Goal: Communication & Community: Answer question/provide support

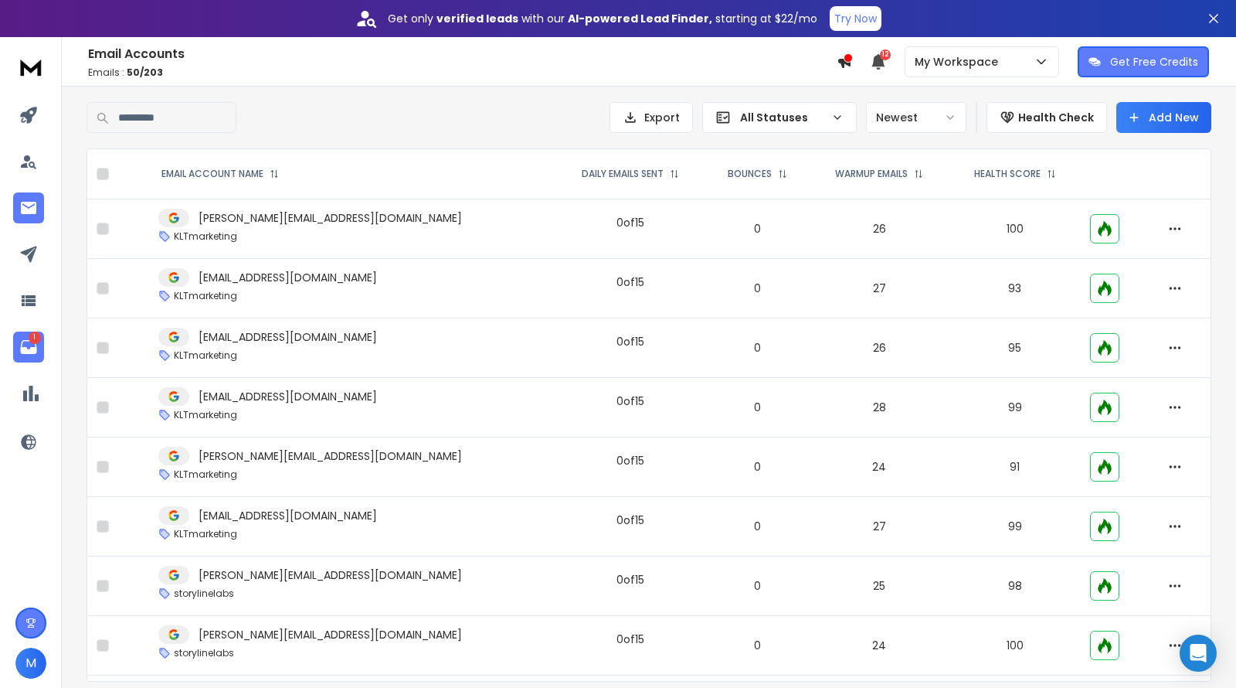
click at [17, 345] on link "1" at bounding box center [28, 347] width 31 height 31
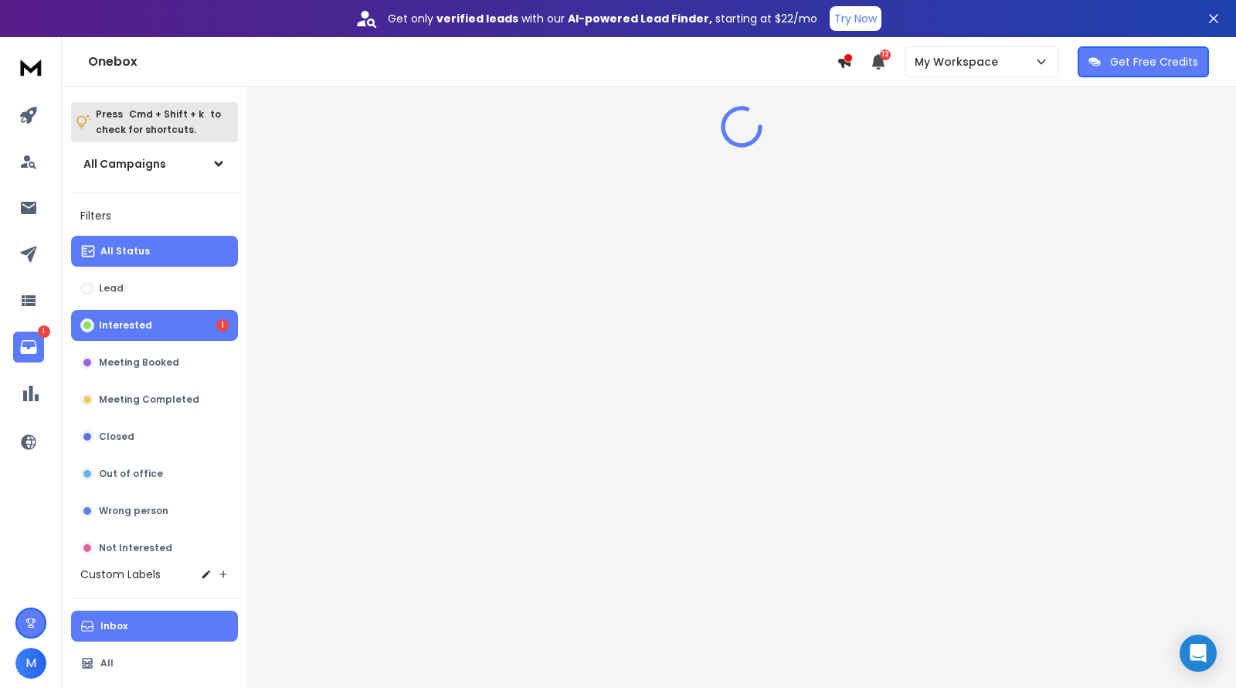
click at [146, 316] on button "Interested 1" at bounding box center [154, 325] width 167 height 31
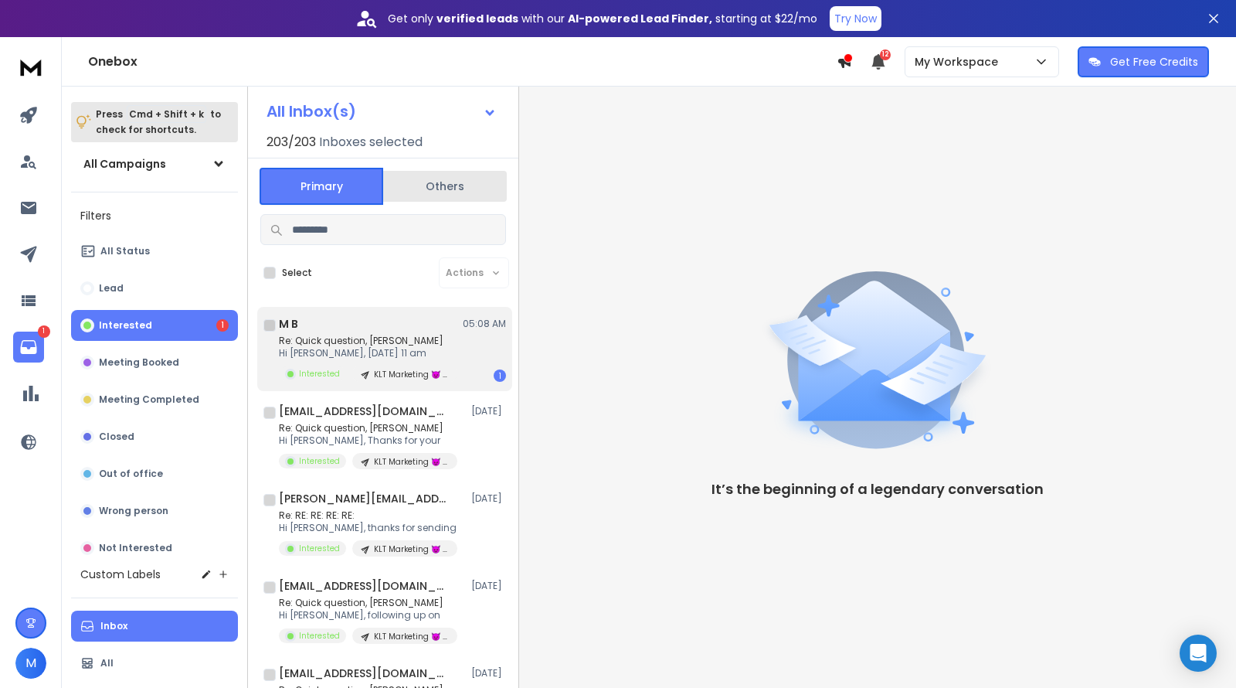
click at [375, 349] on p "Hi Josh, Tomorrow 11 am" at bounding box center [368, 353] width 179 height 12
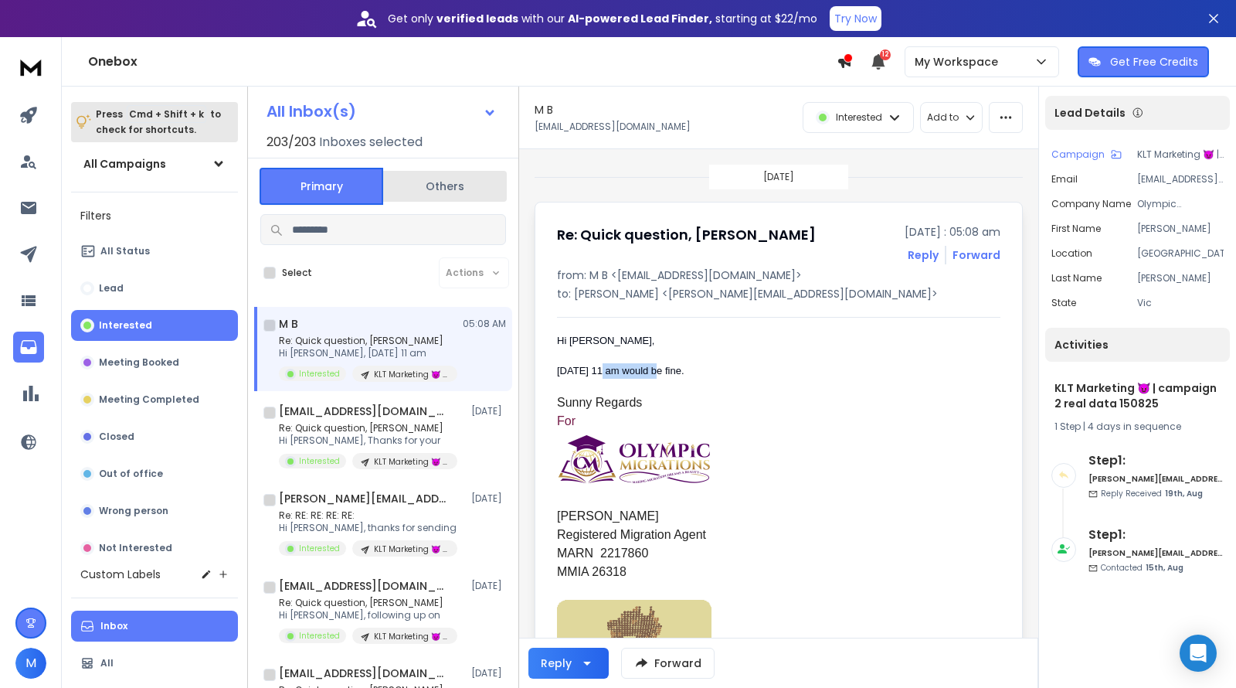
drag, startPoint x: 605, startPoint y: 368, endPoint x: 695, endPoint y: 368, distance: 90.4
click at [688, 368] on div "Tomorrow 11 am would be fine." at bounding box center [772, 370] width 431 height 15
click at [695, 368] on div "Tomorrow 11 am would be fine." at bounding box center [772, 370] width 431 height 15
drag, startPoint x: 604, startPoint y: 370, endPoint x: 756, endPoint y: 371, distance: 152.2
click at [756, 371] on div "Tomorrow 11 am would be fine." at bounding box center [772, 370] width 431 height 15
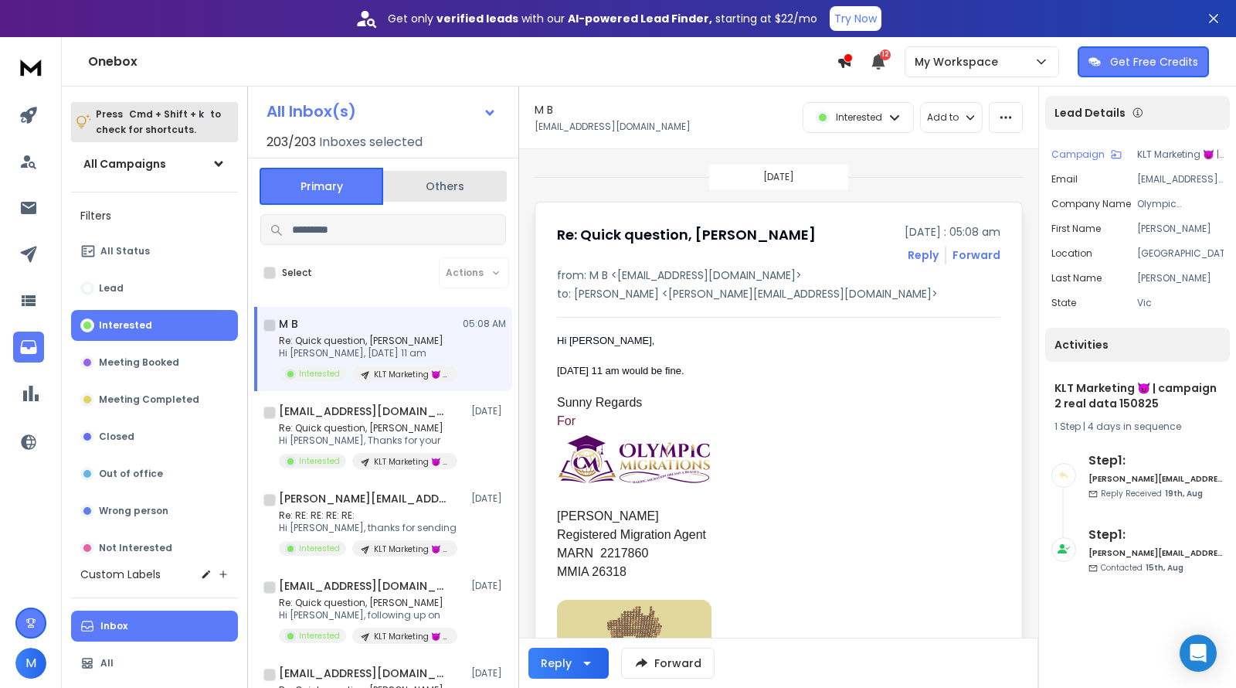
click at [601, 372] on div "Tomorrow 11 am would be fine." at bounding box center [772, 370] width 431 height 15
drag, startPoint x: 604, startPoint y: 370, endPoint x: 743, endPoint y: 370, distance: 139.1
click at [743, 370] on div "Tomorrow 11 am would be fine." at bounding box center [772, 370] width 431 height 15
click at [600, 368] on div "Tomorrow 11 am would be fine." at bounding box center [772, 370] width 431 height 15
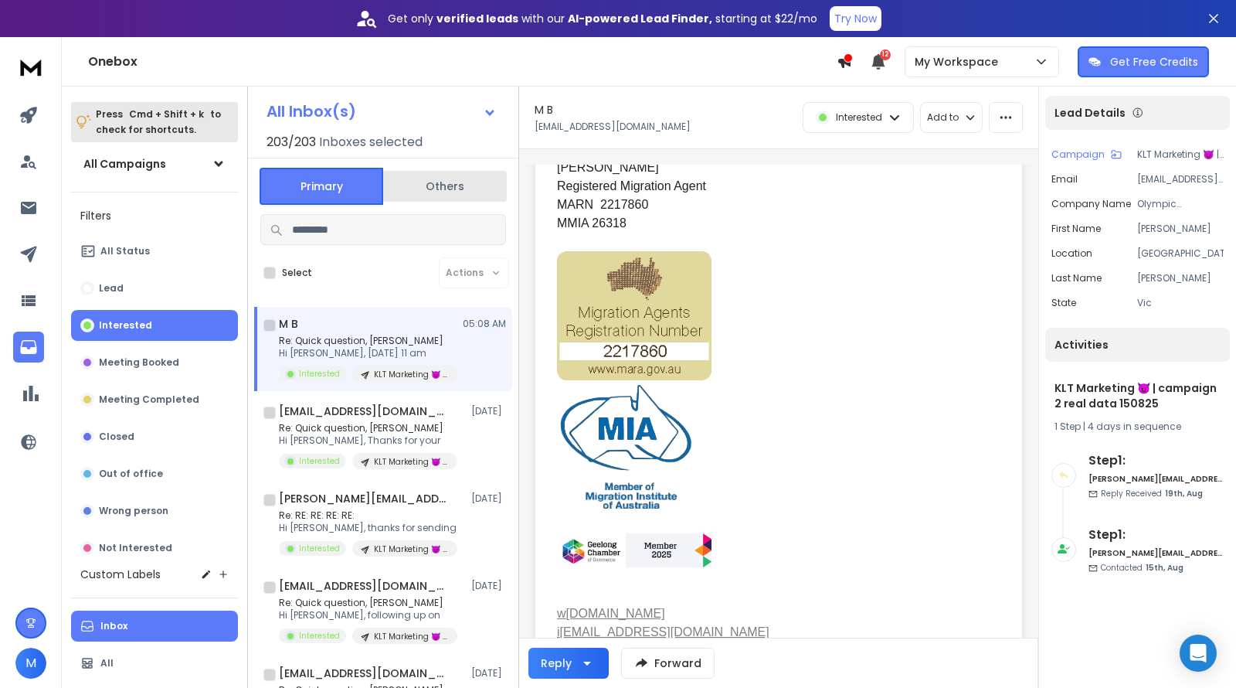
scroll to position [372, 0]
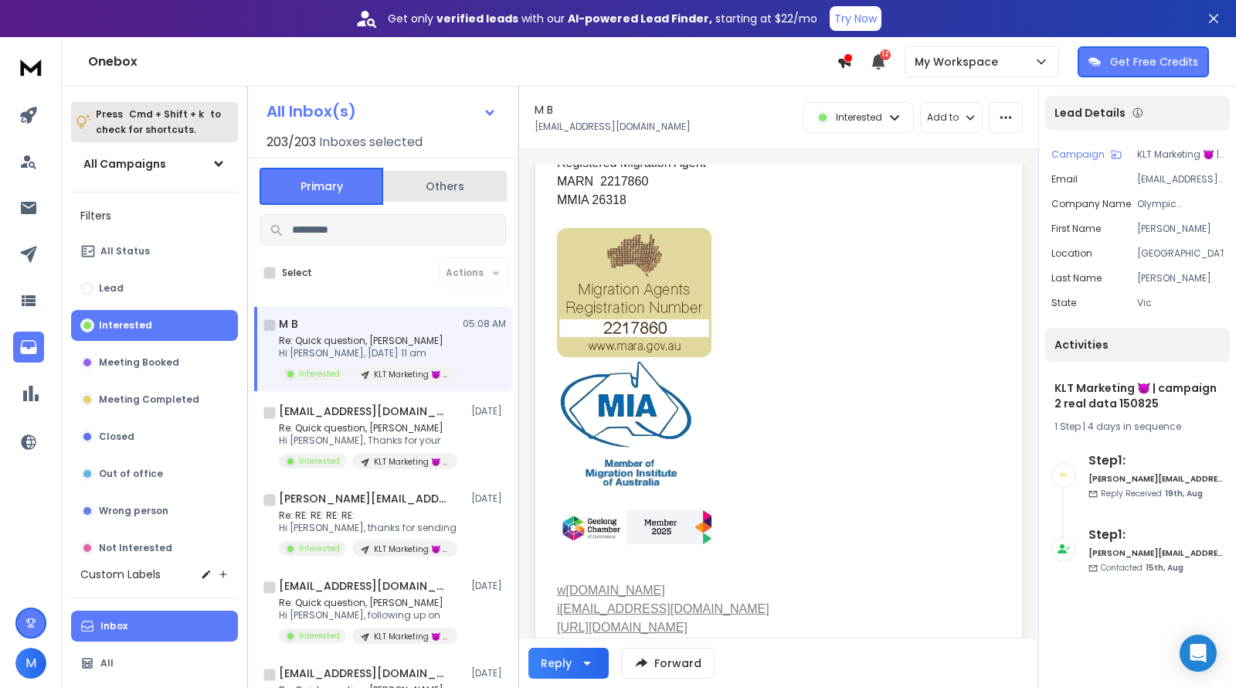
click at [645, 587] on link "ww.omigrations.com.au" at bounding box center [615, 589] width 99 height 13
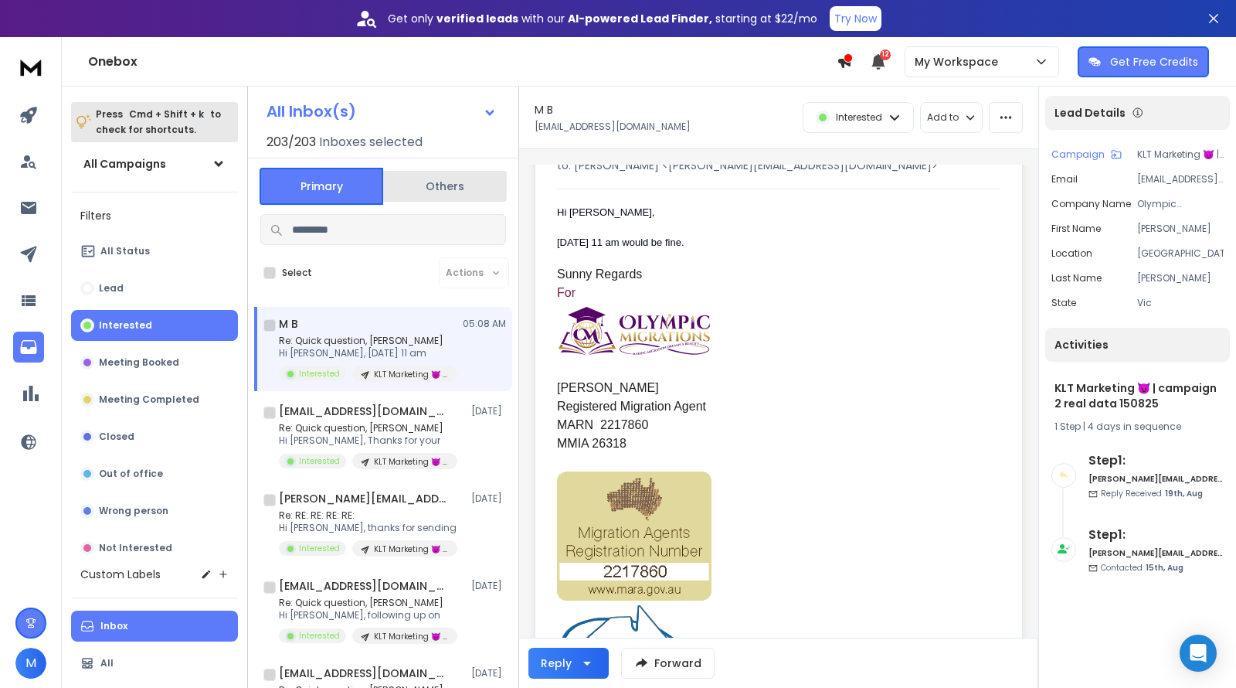
scroll to position [0, 0]
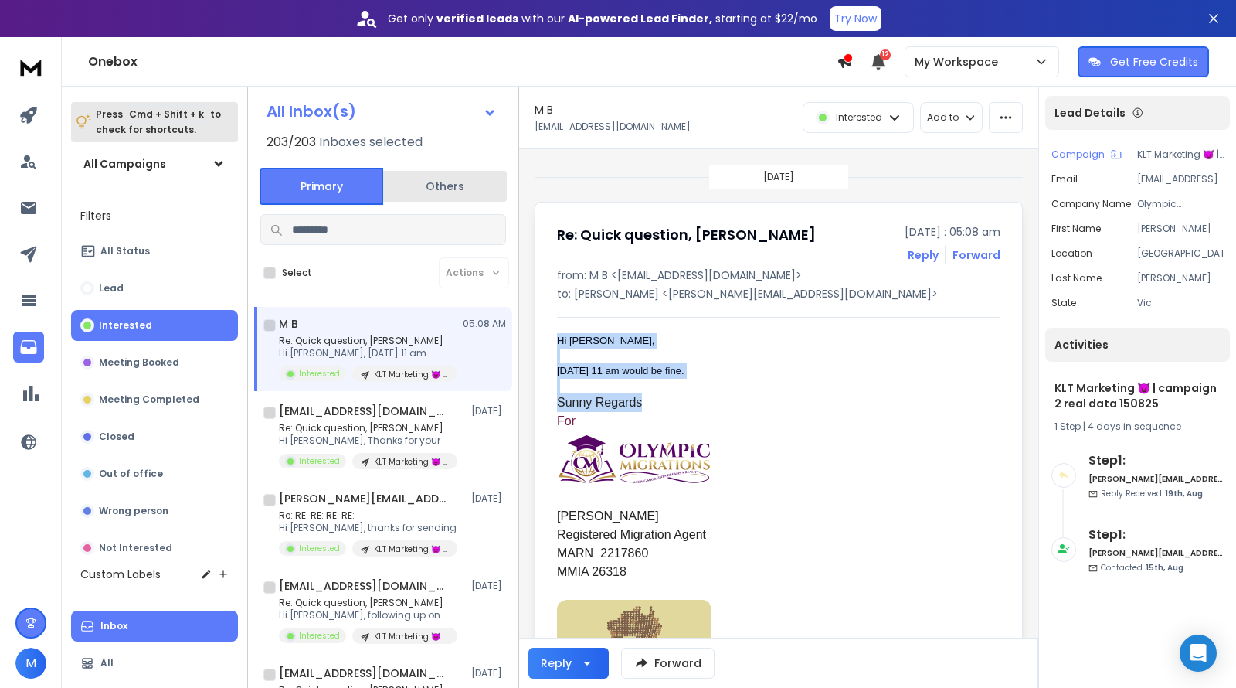
drag, startPoint x: 554, startPoint y: 338, endPoint x: 686, endPoint y: 411, distance: 151.2
click at [746, 412] on div "For" at bounding box center [772, 459] width 431 height 95
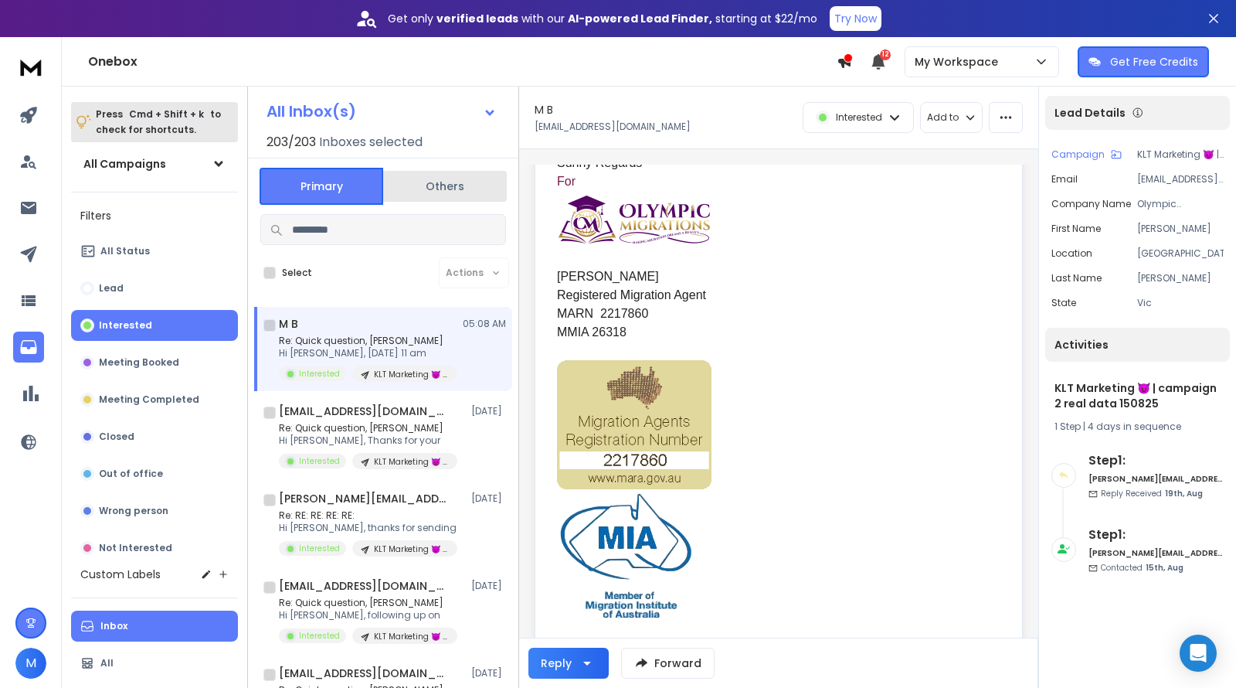
scroll to position [251, 0]
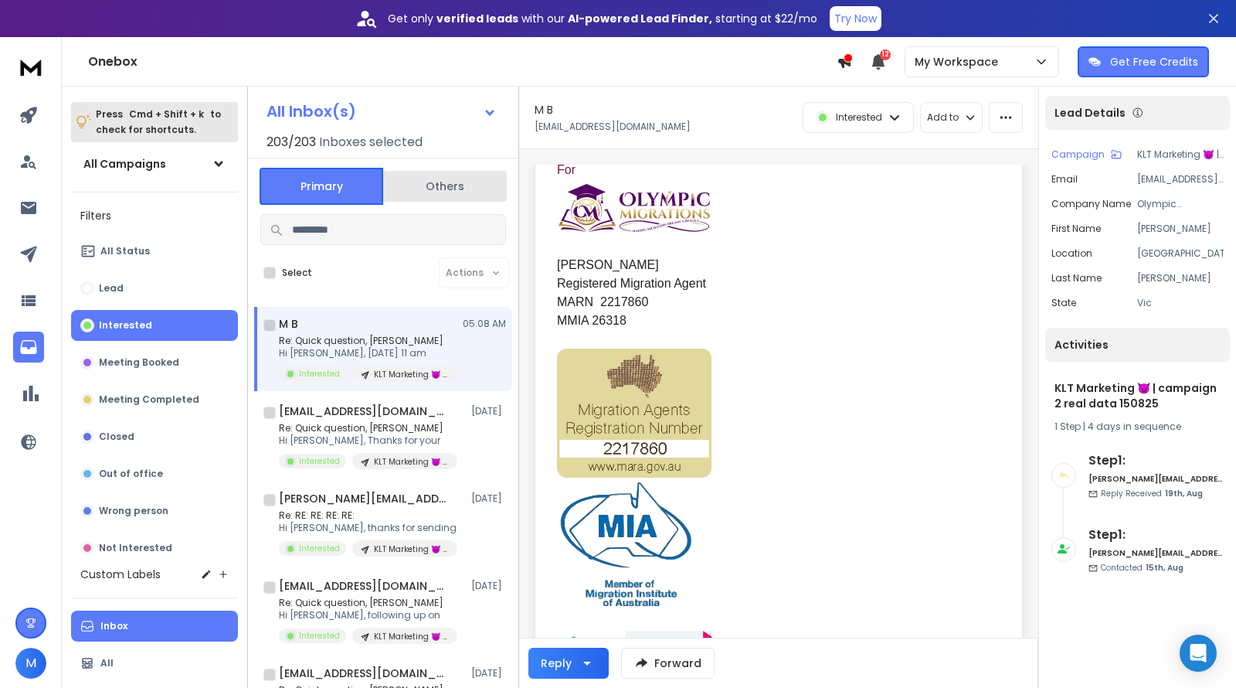
click at [580, 260] on div "Maneesh Bohra Registered Migration Agent" at bounding box center [772, 274] width 431 height 37
copy div "Maneesh"
click at [724, 287] on div "Maneesh Bohra Registered Migration Agent" at bounding box center [772, 274] width 431 height 37
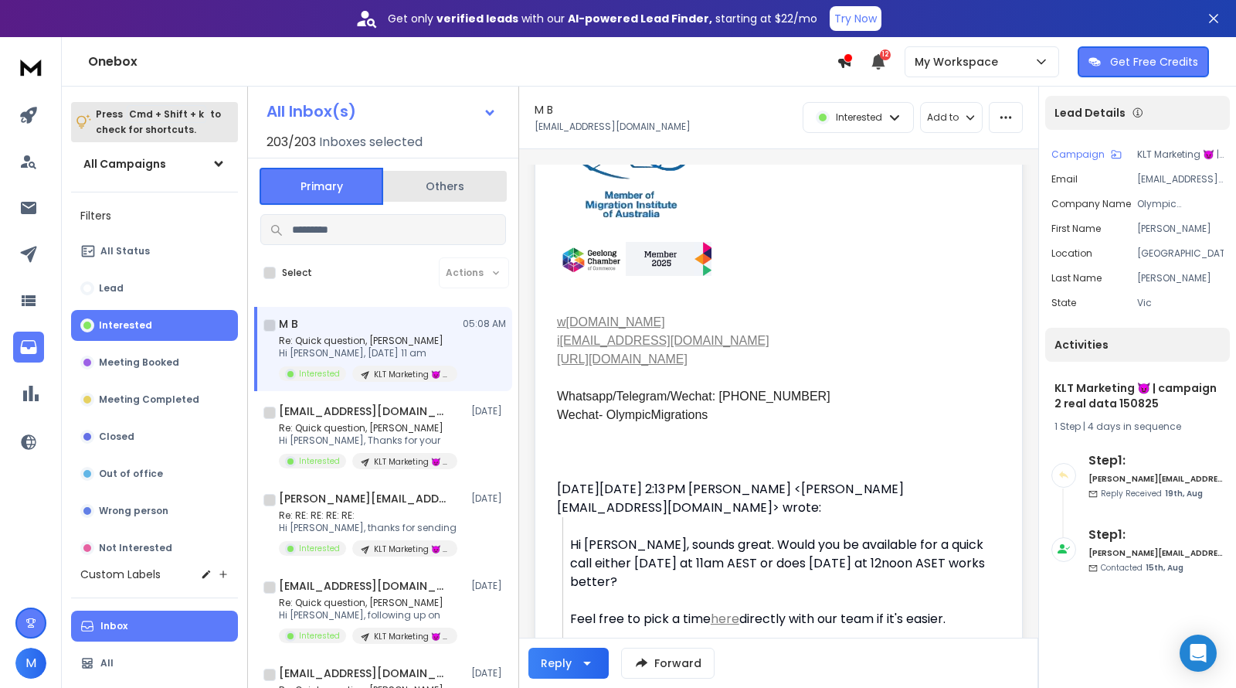
scroll to position [648, 0]
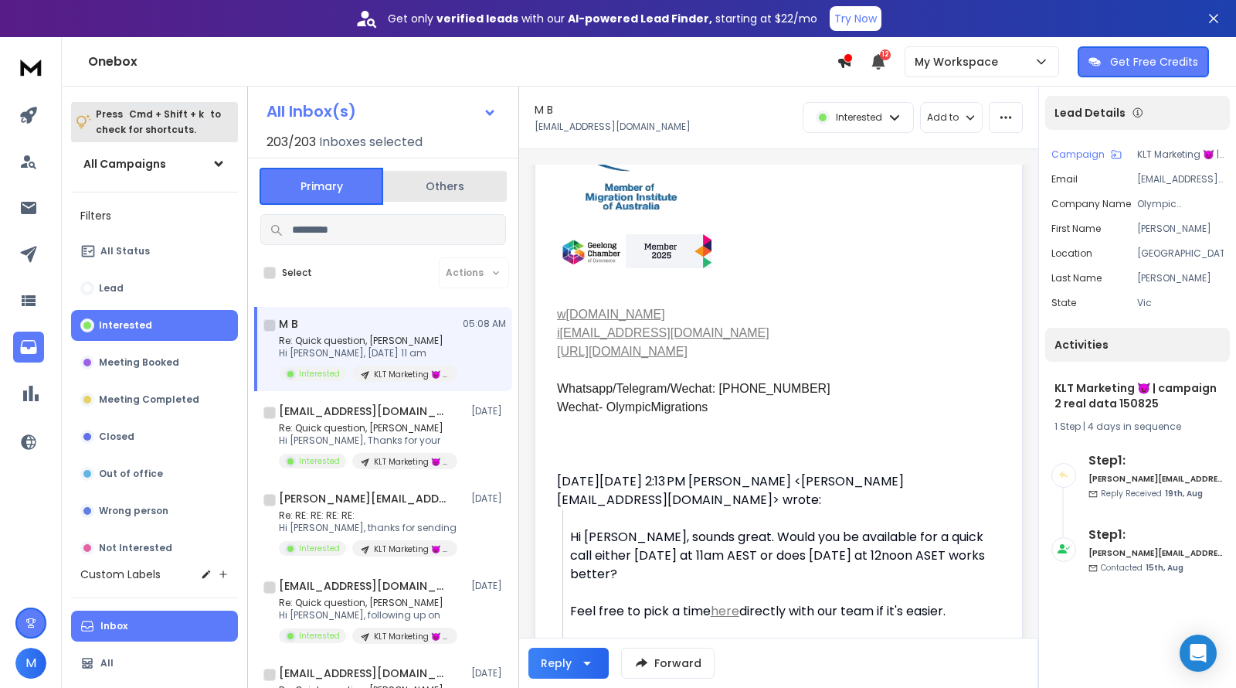
drag, startPoint x: 726, startPoint y: 388, endPoint x: 870, endPoint y: 388, distance: 143.7
click at [870, 388] on div "Whatsapp/Telegram/Wechat: +61 450 044 220" at bounding box center [772, 388] width 431 height 19
drag, startPoint x: 614, startPoint y: 480, endPoint x: 1028, endPoint y: 480, distance: 414.2
click at [713, 472] on div "On Mon, Aug 18, 2025 at 2:13 PM Josh Elkin <j.elkin@demokltmarketing.digital> w…" at bounding box center [772, 490] width 431 height 37
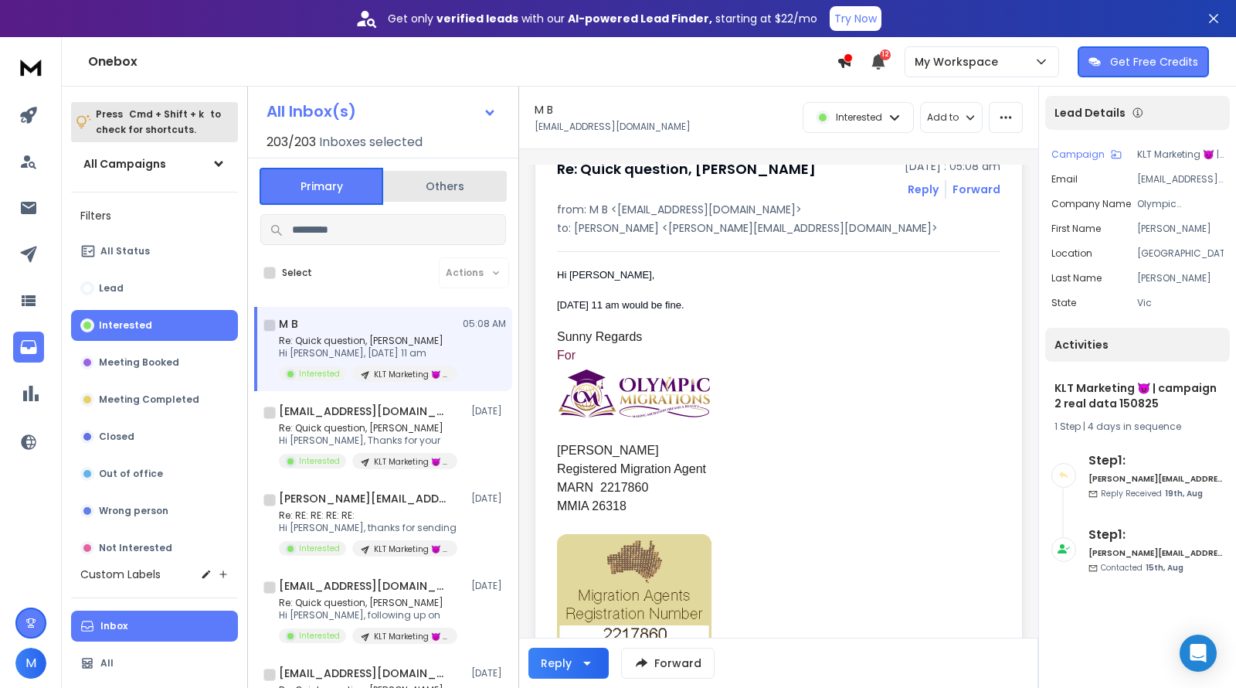
scroll to position [147, 0]
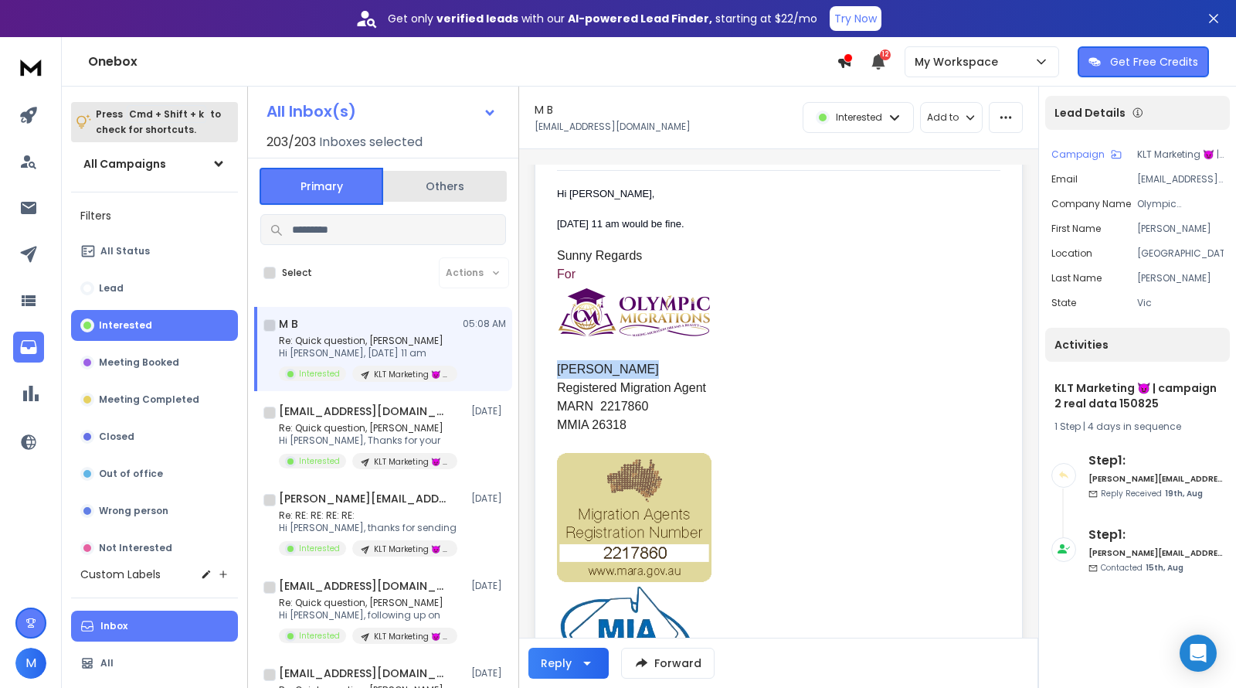
drag, startPoint x: 559, startPoint y: 368, endPoint x: 719, endPoint y: 368, distance: 160.0
click at [719, 368] on div "Maneesh Bohra Registered Migration Agent" at bounding box center [772, 378] width 431 height 37
copy div "Maneesh Bohra"
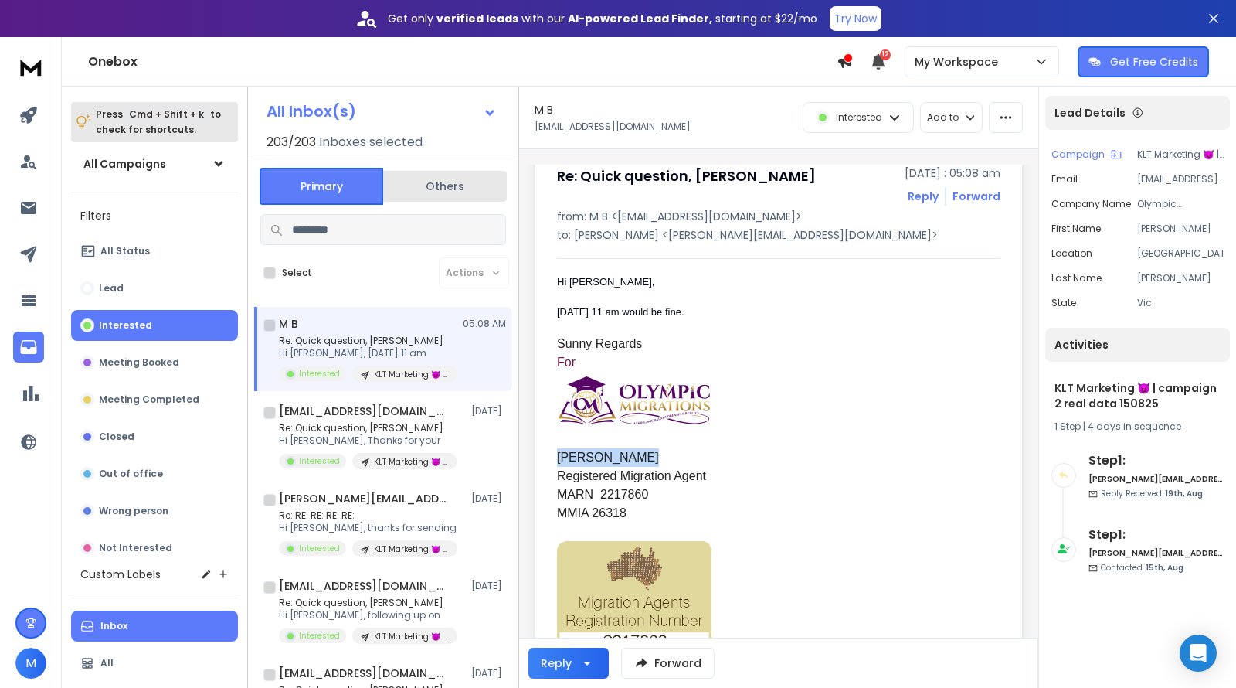
scroll to position [0, 0]
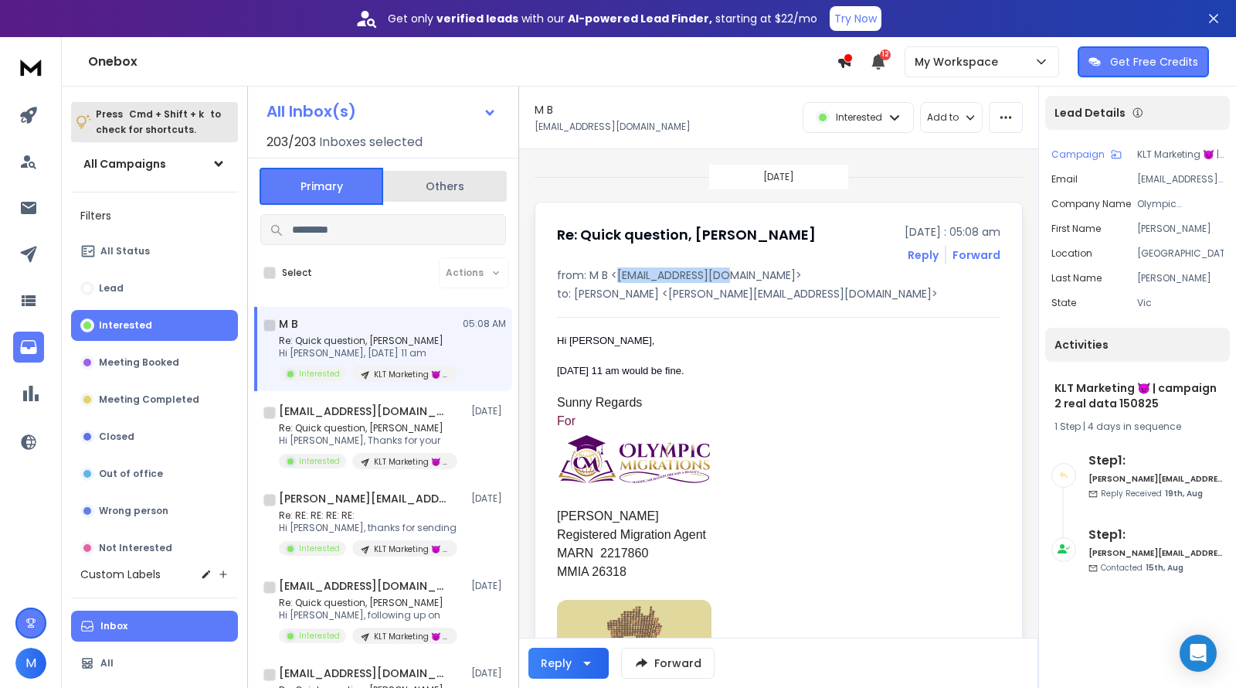
drag, startPoint x: 617, startPoint y: 277, endPoint x: 737, endPoint y: 275, distance: 120.6
click at [737, 275] on p "from: M B <mbohra77@gmail.com>" at bounding box center [779, 274] width 444 height 15
copy p "mbohra77@gmail.com"
click at [610, 349] on div at bounding box center [772, 356] width 431 height 15
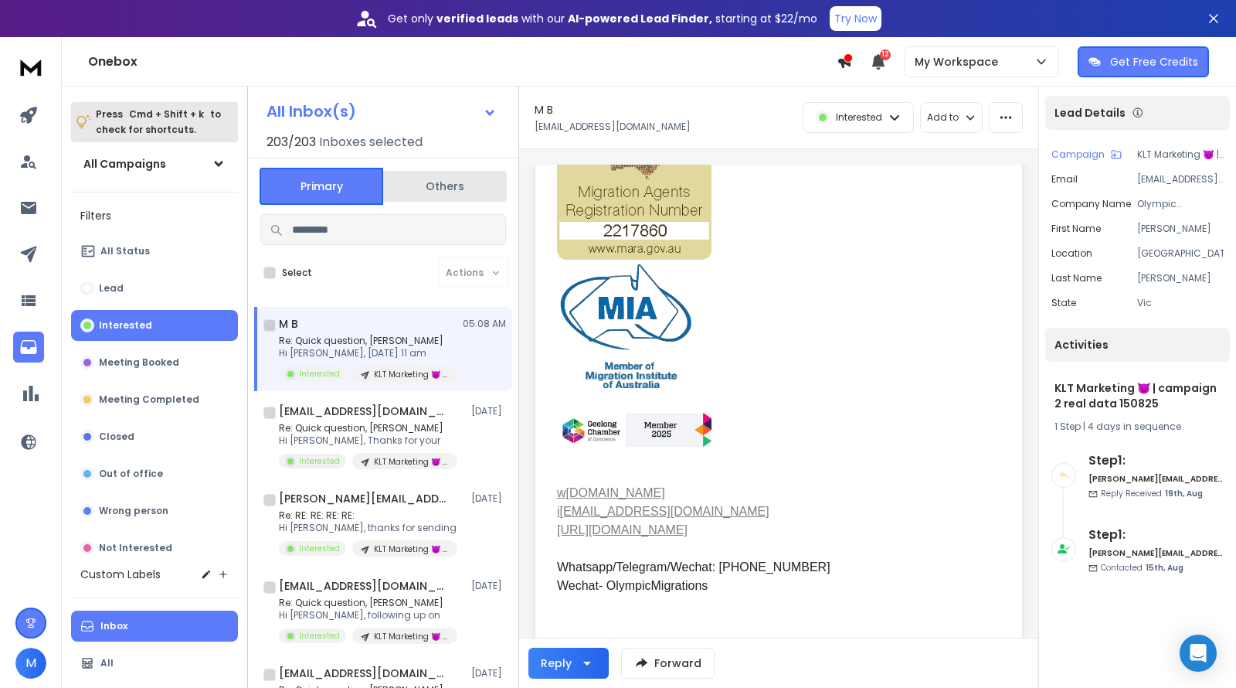
scroll to position [507, 0]
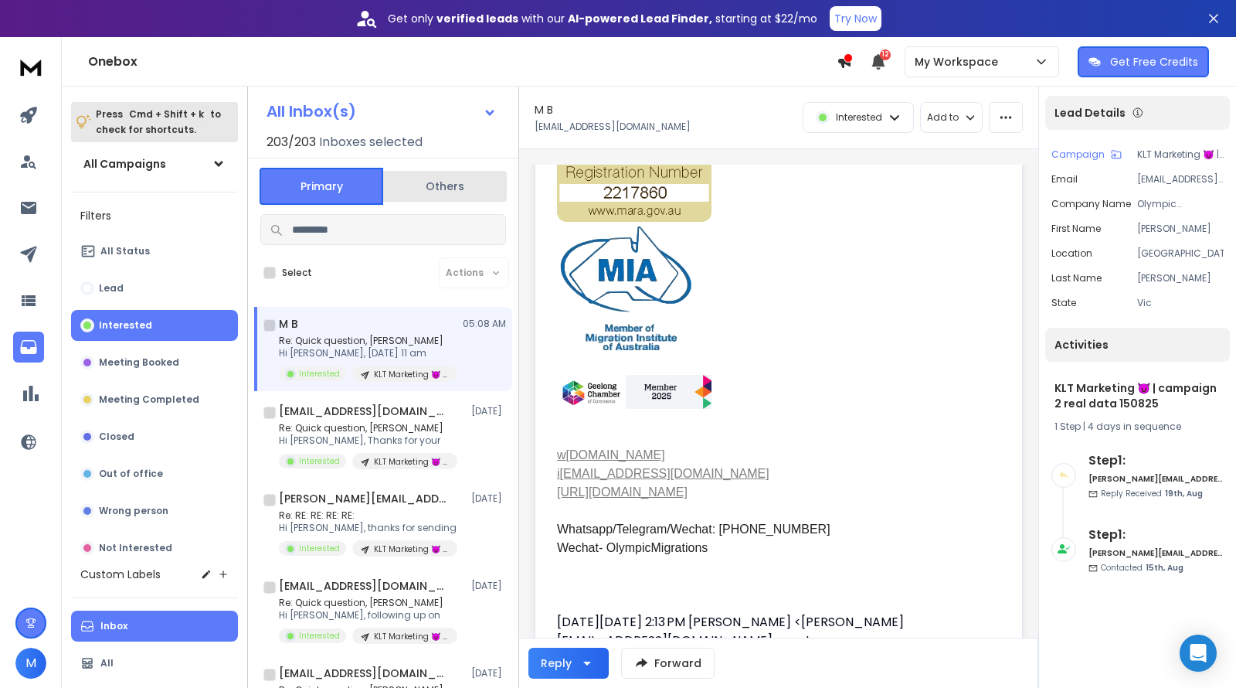
drag, startPoint x: 711, startPoint y: 459, endPoint x: 589, endPoint y: 459, distance: 122.1
click at [634, 459] on div "w ww.omigrations.com.au" at bounding box center [772, 455] width 431 height 19
click at [746, 456] on div "w ww.omigrations.com.au" at bounding box center [772, 455] width 431 height 19
drag, startPoint x: 730, startPoint y: 456, endPoint x: 549, endPoint y: 455, distance: 180.8
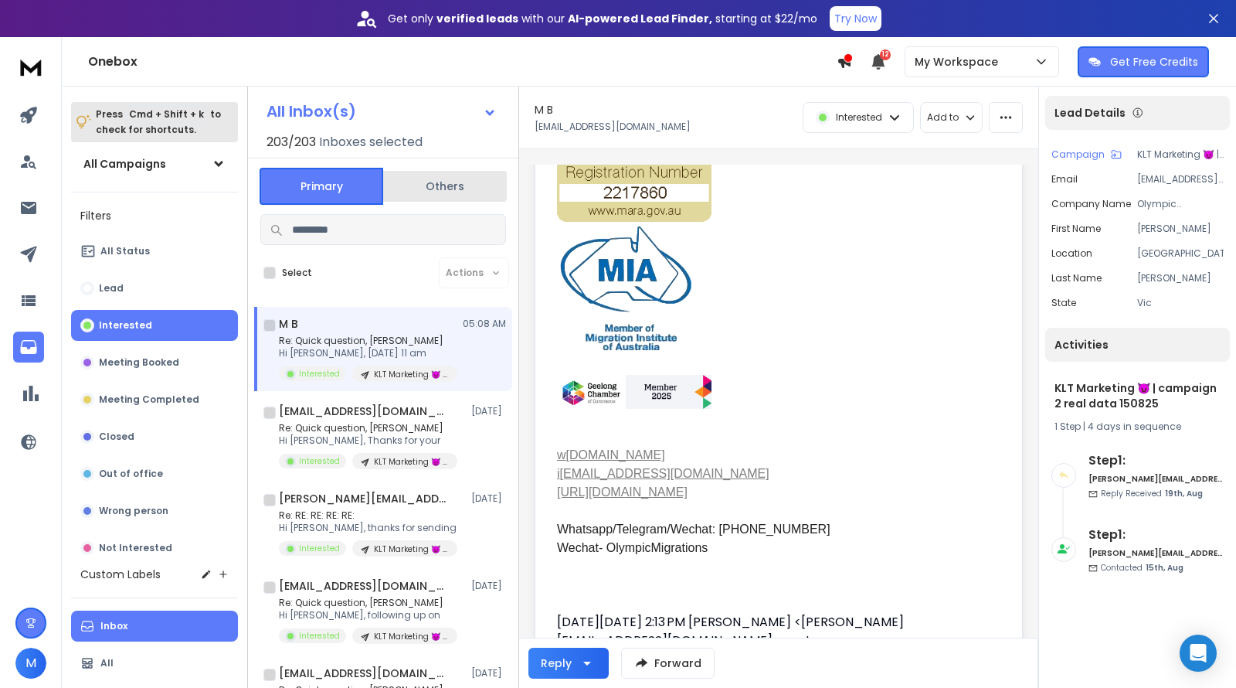
copy div "w ww.omigrations.com.au"
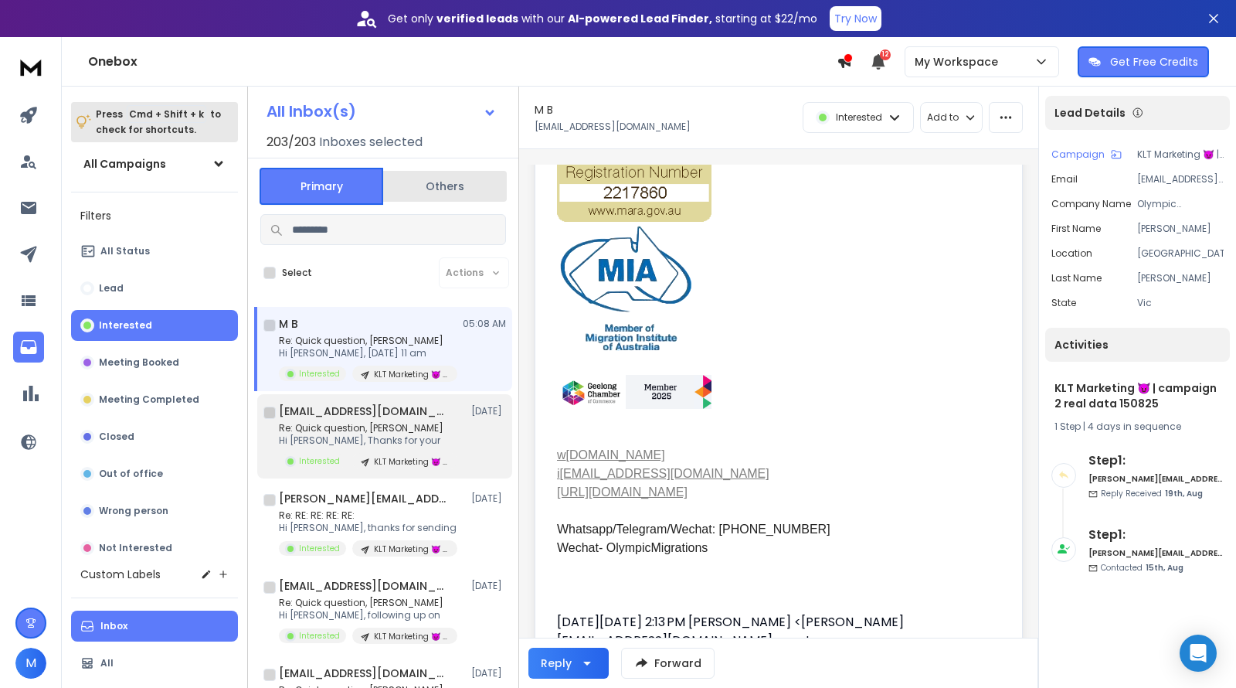
click at [359, 442] on p "Hi Lawrence, Thanks for your" at bounding box center [368, 440] width 179 height 12
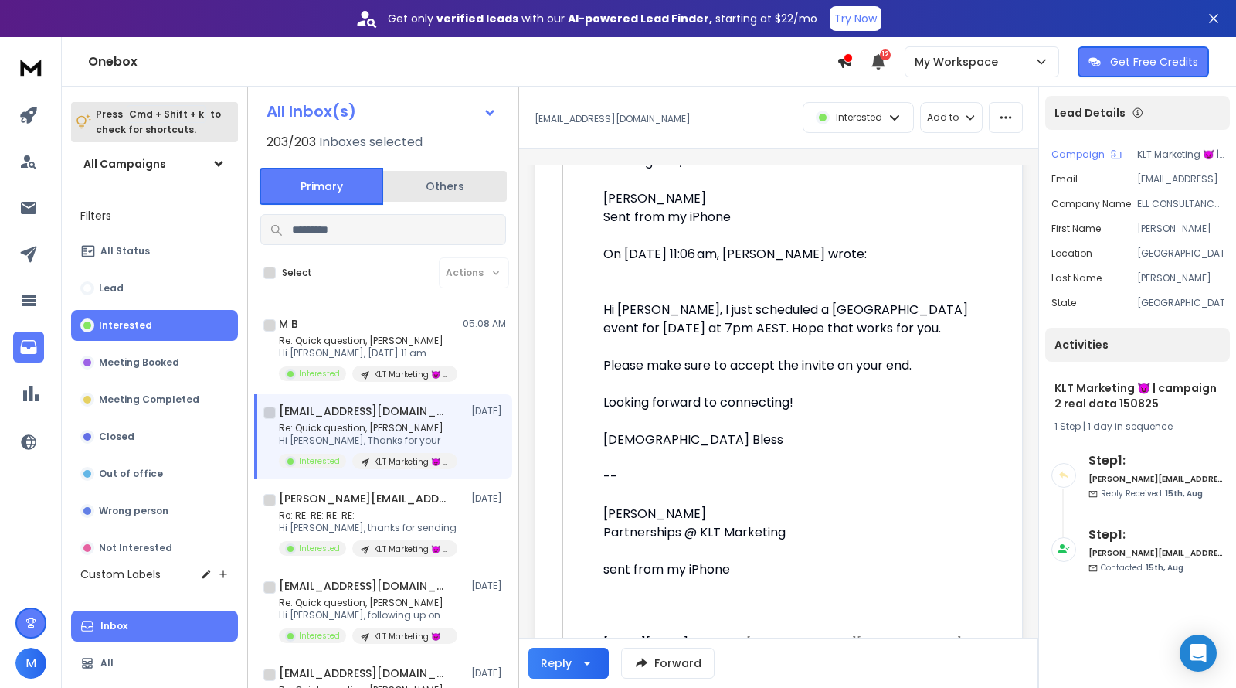
scroll to position [1658, 0]
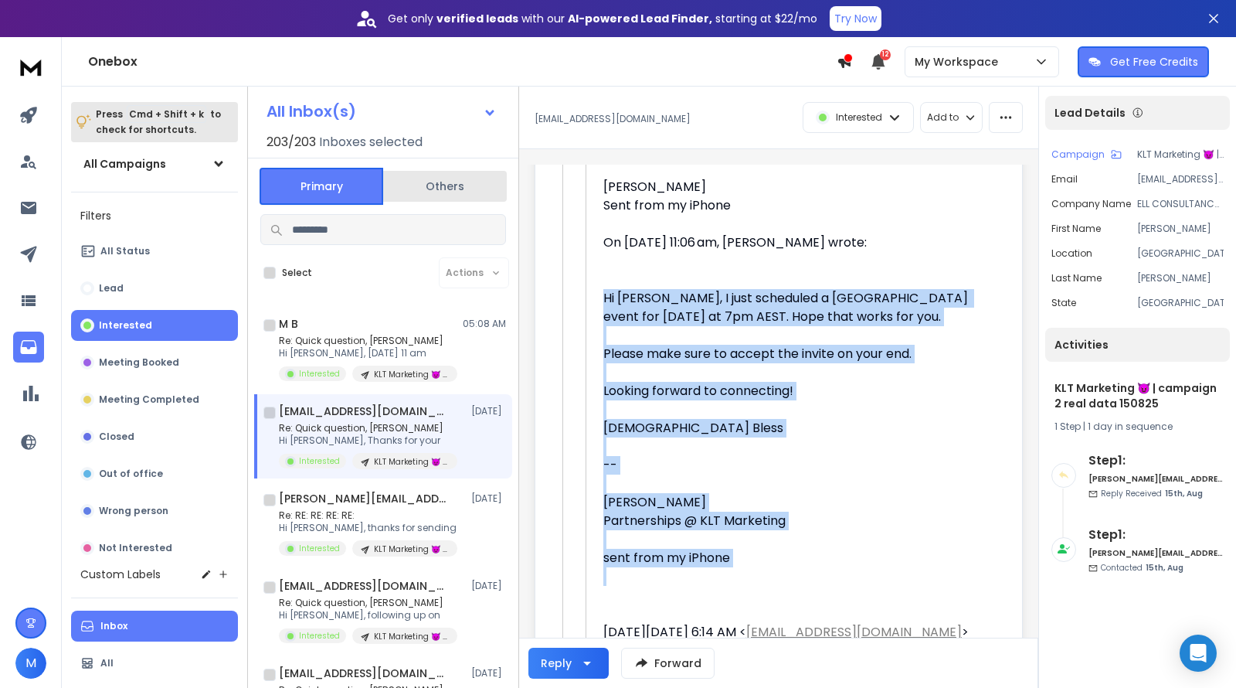
drag, startPoint x: 605, startPoint y: 315, endPoint x: 750, endPoint y: 583, distance: 305.3
click at [750, 583] on div "﻿ Hi Lawrence, I just scheduled a Calendly event for Monday at 7pm AEST. Hope t…" at bounding box center [796, 594] width 385 height 649
copy div "Hi Lawrence, I just scheduled a Calendly event for Monday at 7pm AEST. Hope tha…"
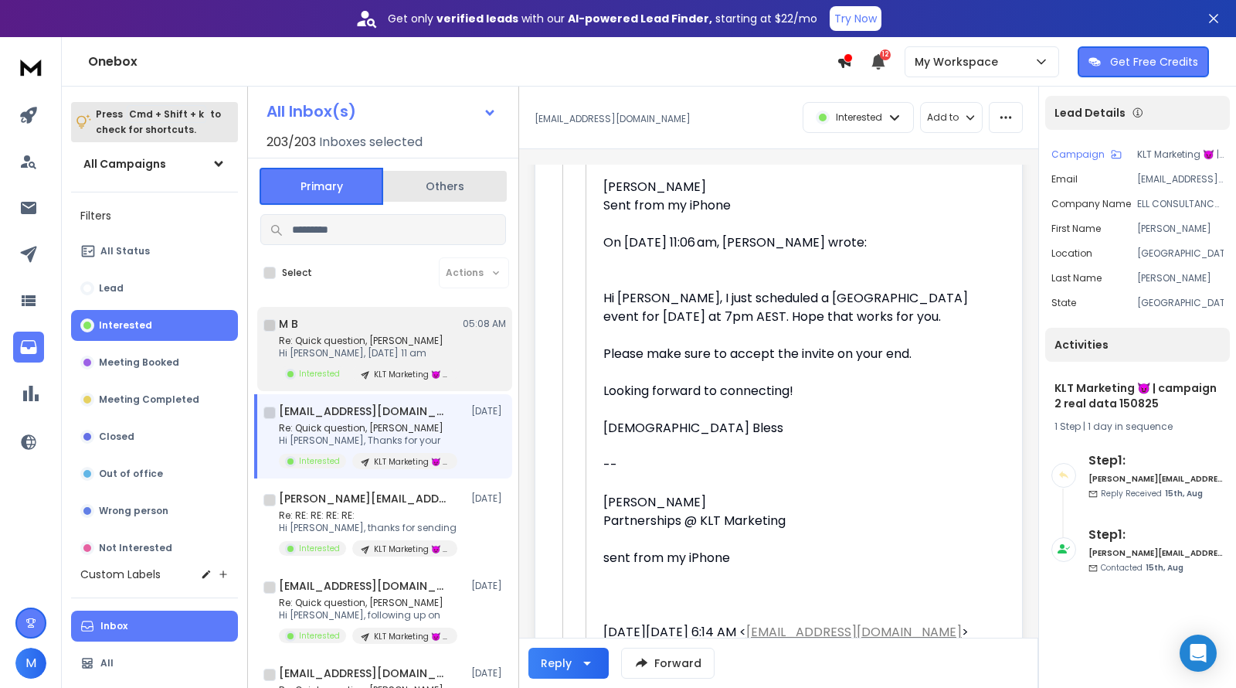
click at [417, 355] on p "Hi Josh, Tomorrow 11 am" at bounding box center [368, 353] width 179 height 12
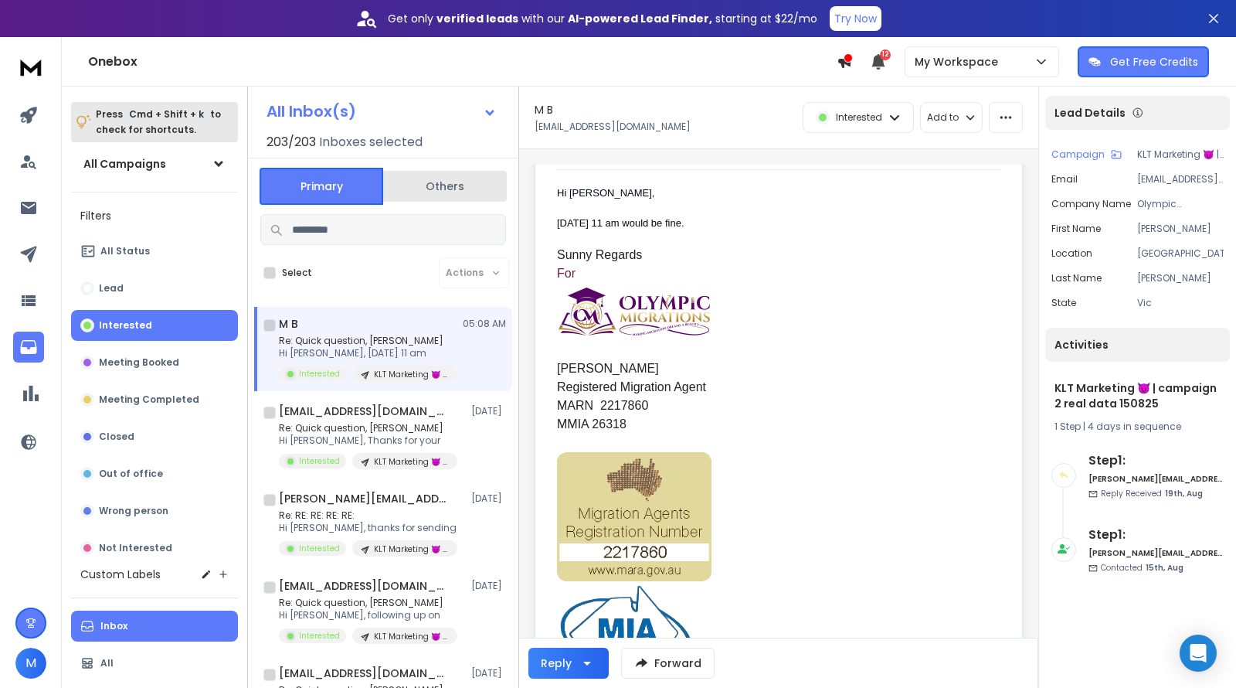
scroll to position [0, 0]
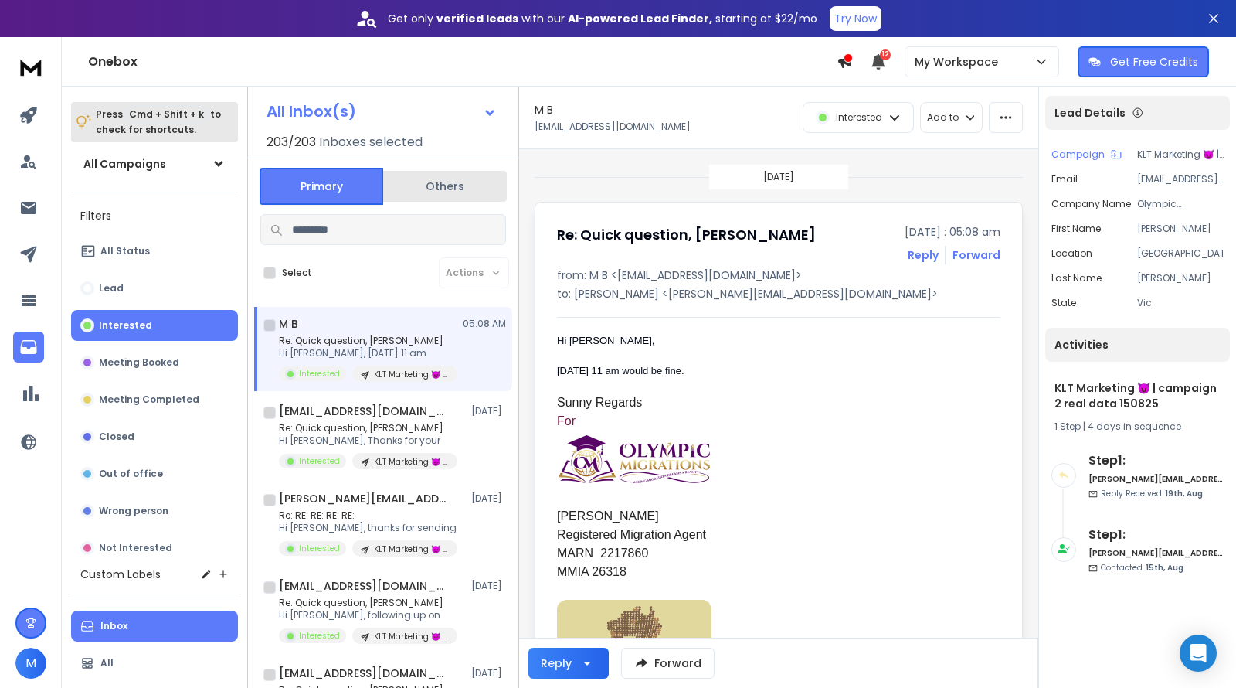
click at [553, 658] on div "Reply" at bounding box center [556, 662] width 31 height 15
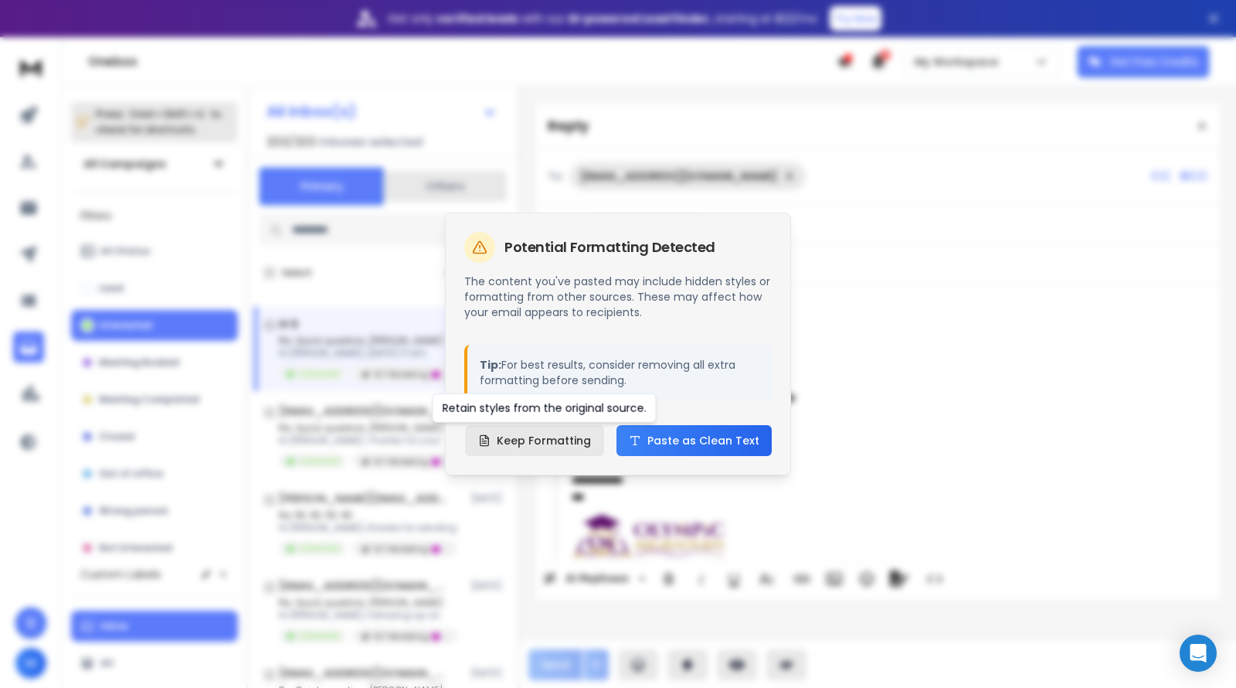
click at [601, 440] on button "Keep Formatting" at bounding box center [534, 440] width 139 height 31
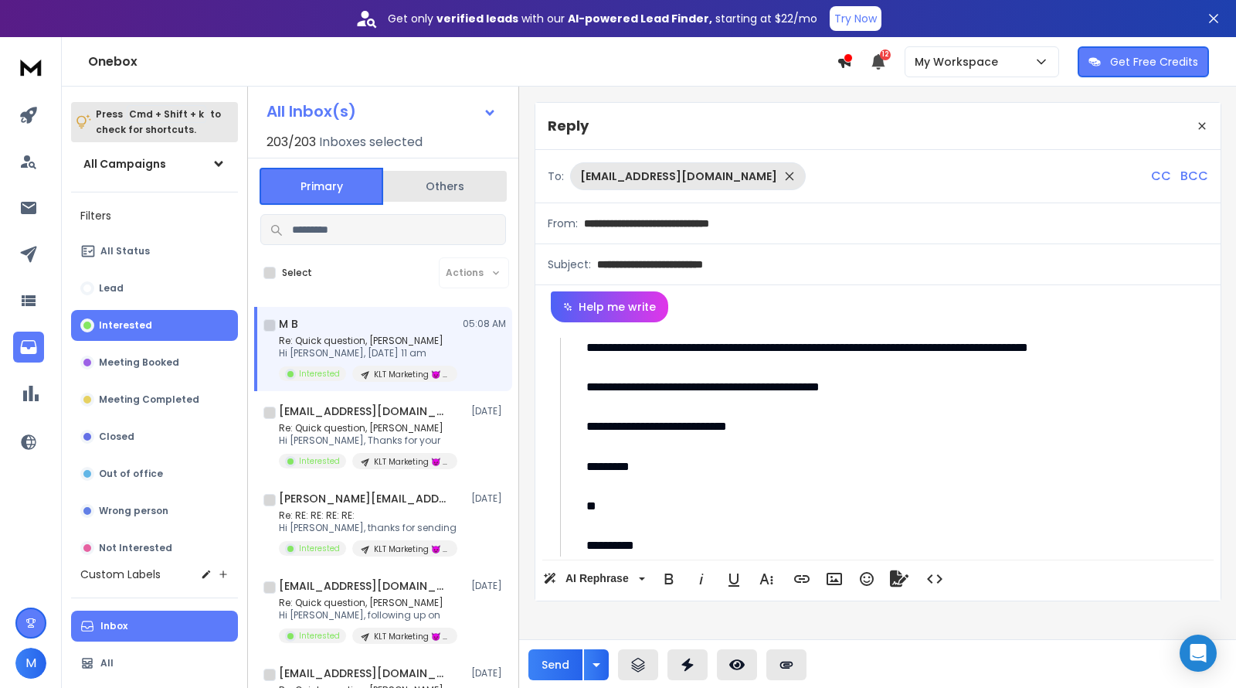
click at [621, 353] on span "**********" at bounding box center [808, 348] width 442 height 12
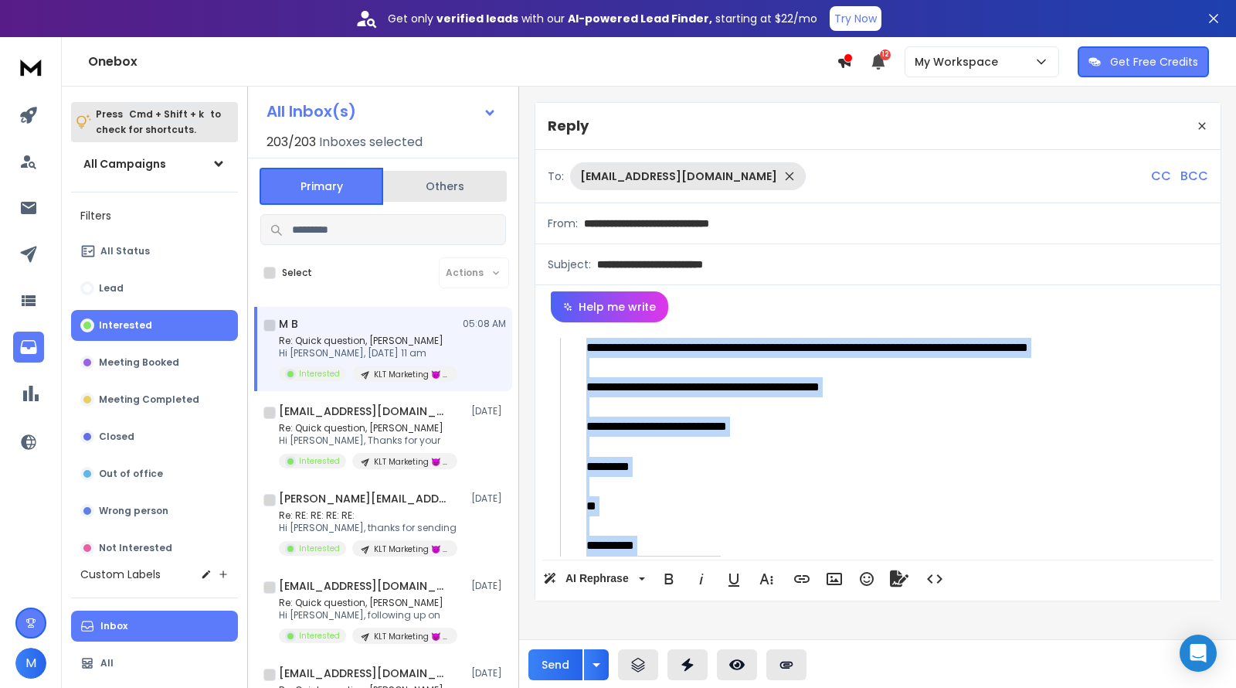
click at [621, 353] on span "**********" at bounding box center [808, 348] width 442 height 12
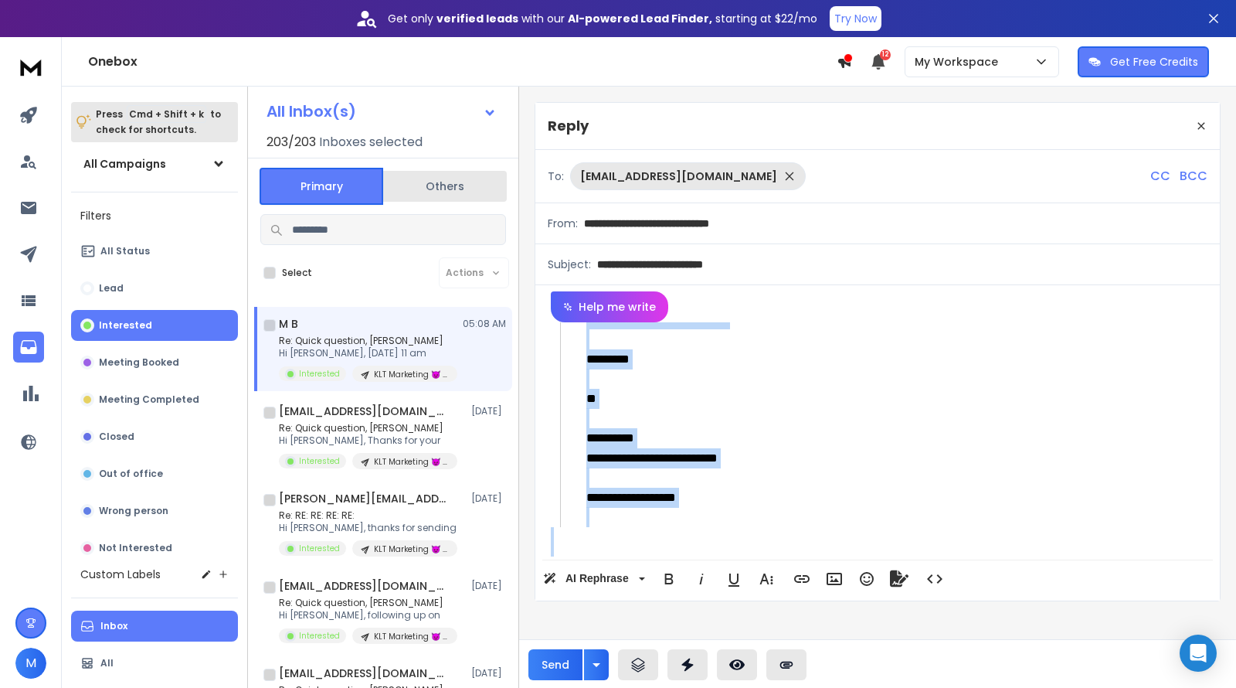
scroll to position [126, 0]
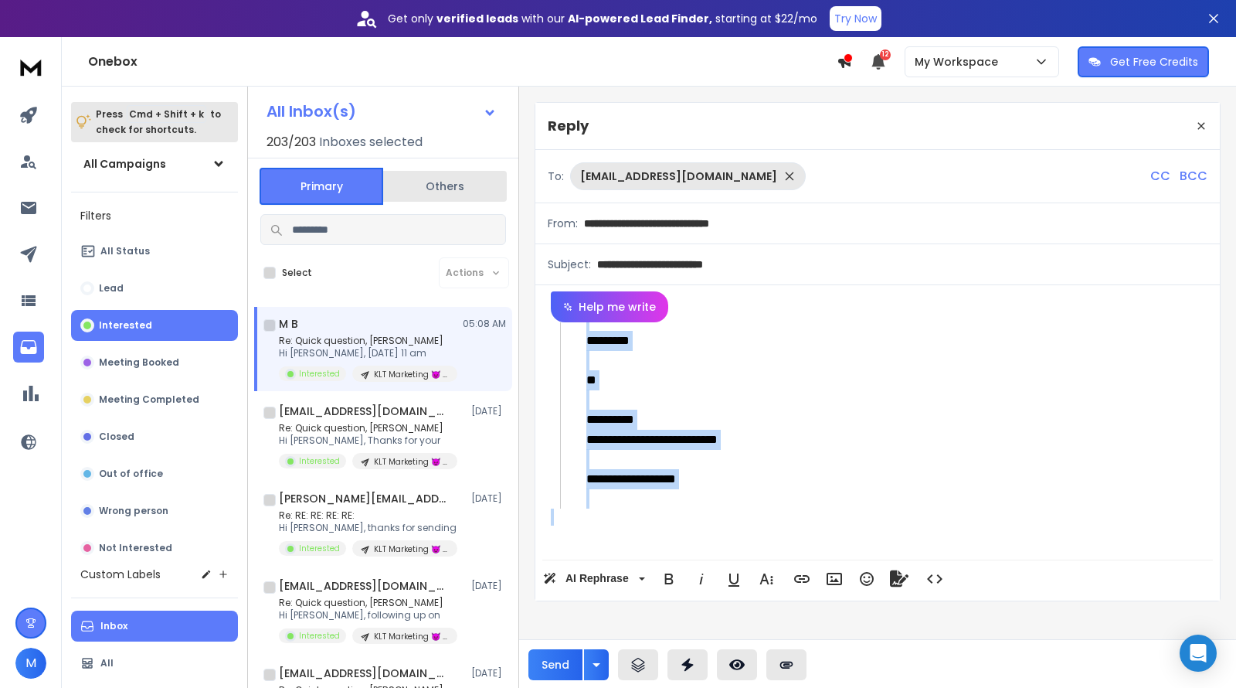
drag, startPoint x: 577, startPoint y: 351, endPoint x: 747, endPoint y: 515, distance: 236.1
click at [747, 515] on div "**********" at bounding box center [876, 439] width 681 height 234
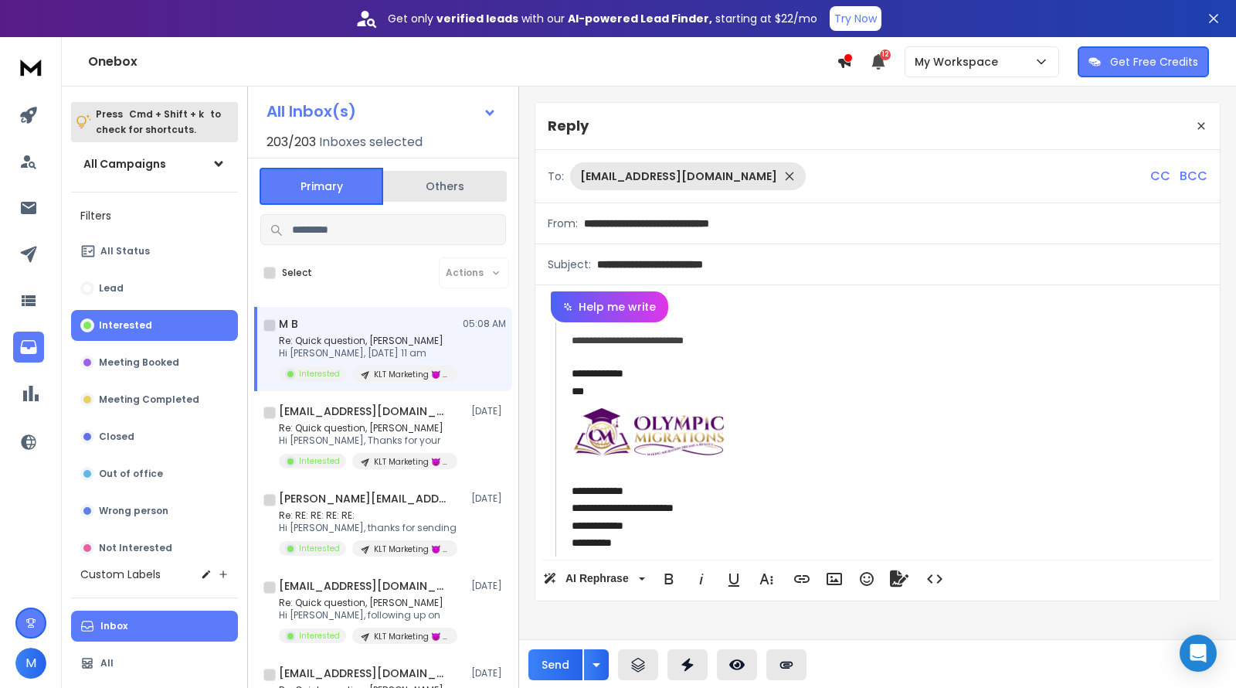
scroll to position [0, 0]
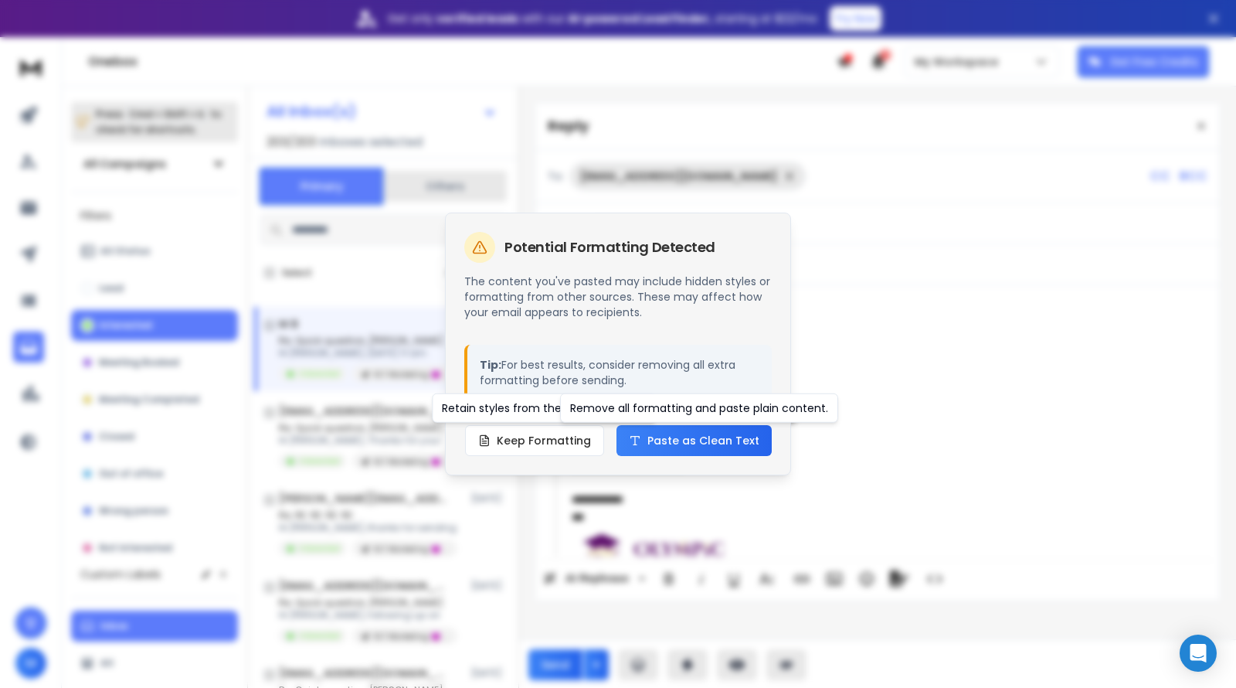
click at [732, 437] on button "Paste as Clean Text" at bounding box center [694, 440] width 155 height 31
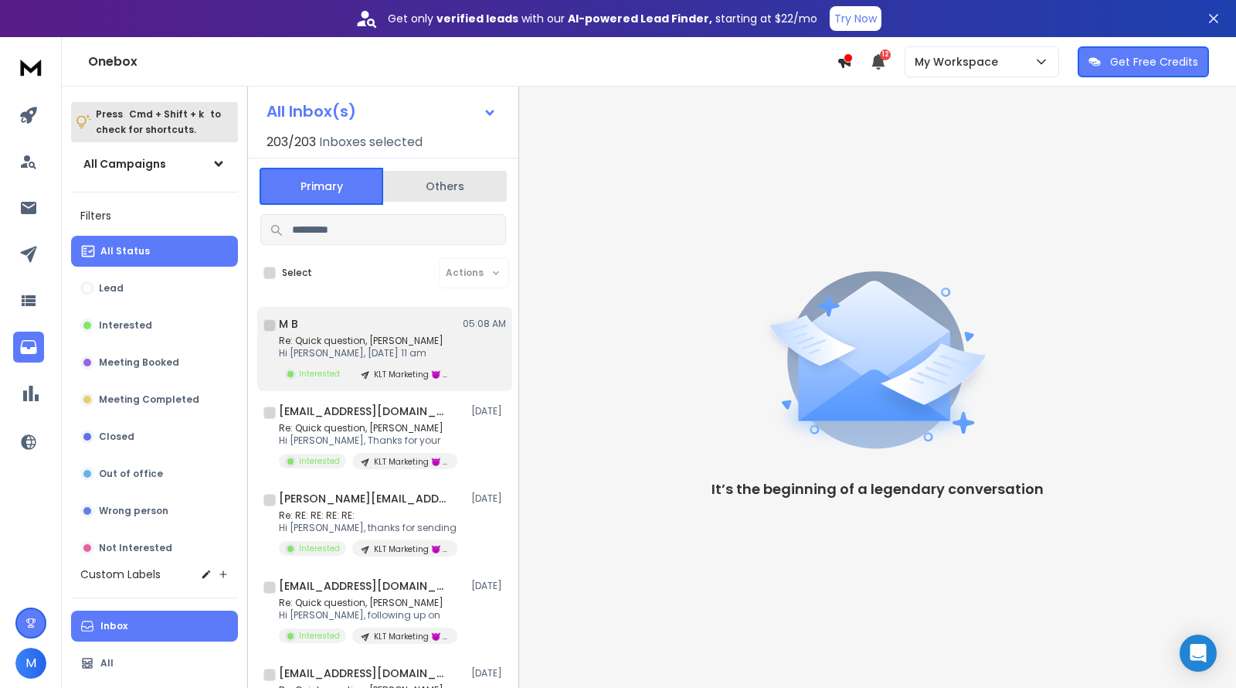
click at [436, 344] on p "Re: Quick question, [PERSON_NAME]" at bounding box center [368, 341] width 179 height 12
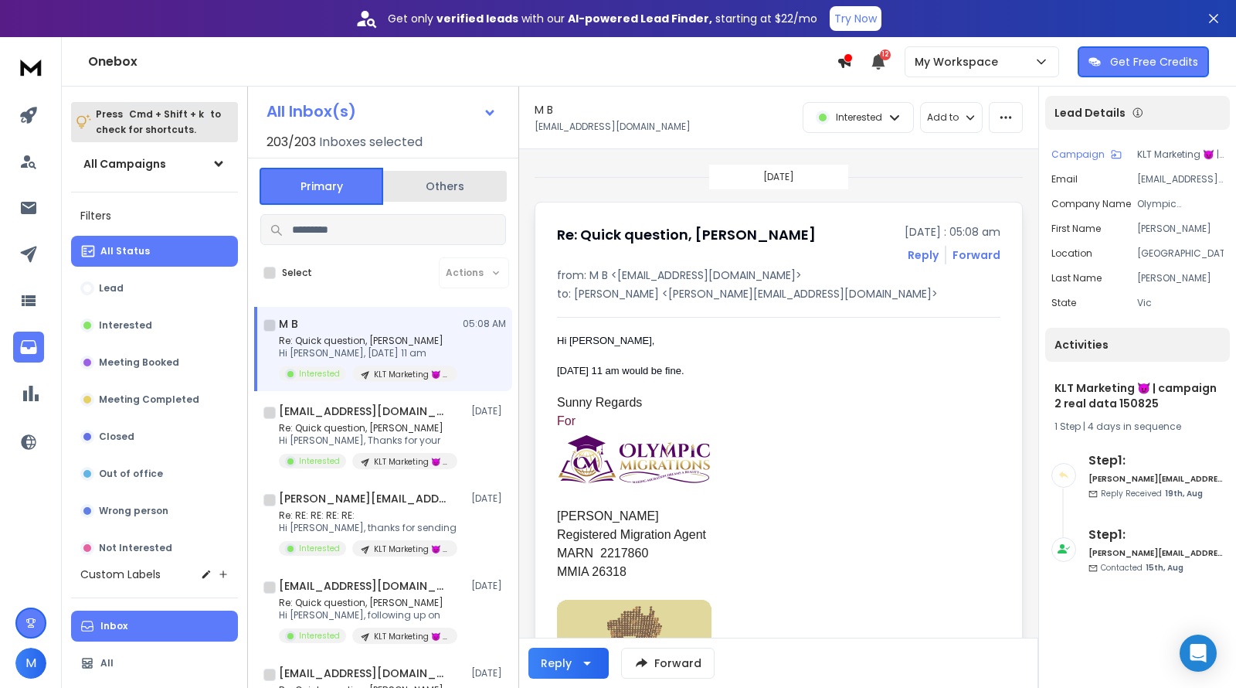
click at [561, 659] on div "Reply" at bounding box center [556, 662] width 31 height 15
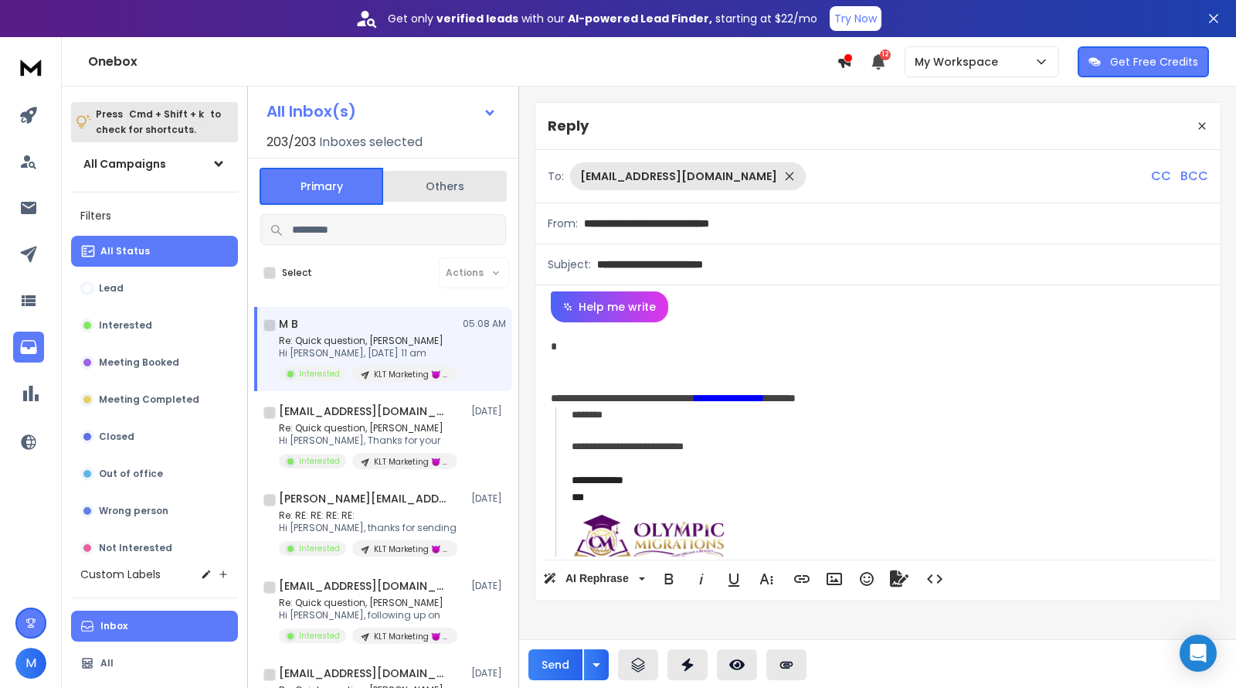
click at [561, 659] on button "Send" at bounding box center [556, 664] width 54 height 31
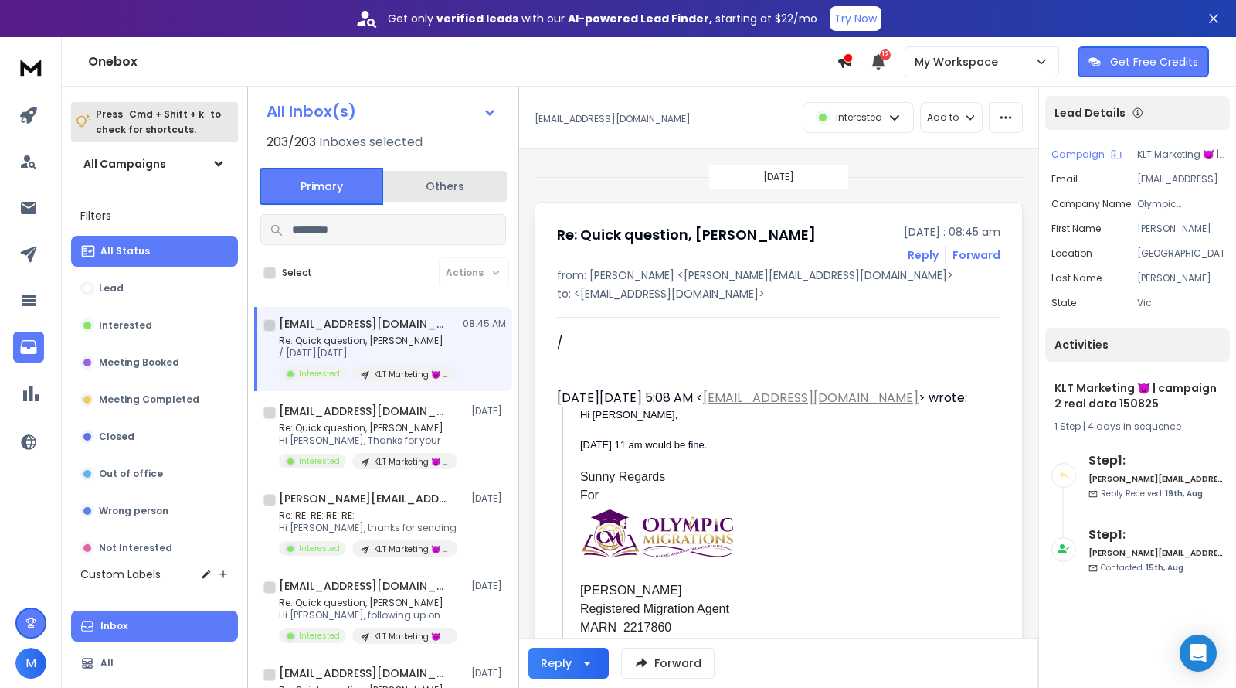
click at [573, 342] on div "/" at bounding box center [772, 342] width 431 height 19
click at [585, 340] on div "/" at bounding box center [772, 342] width 431 height 19
click at [561, 339] on div "/" at bounding box center [772, 342] width 431 height 19
click at [600, 352] on div at bounding box center [772, 361] width 431 height 19
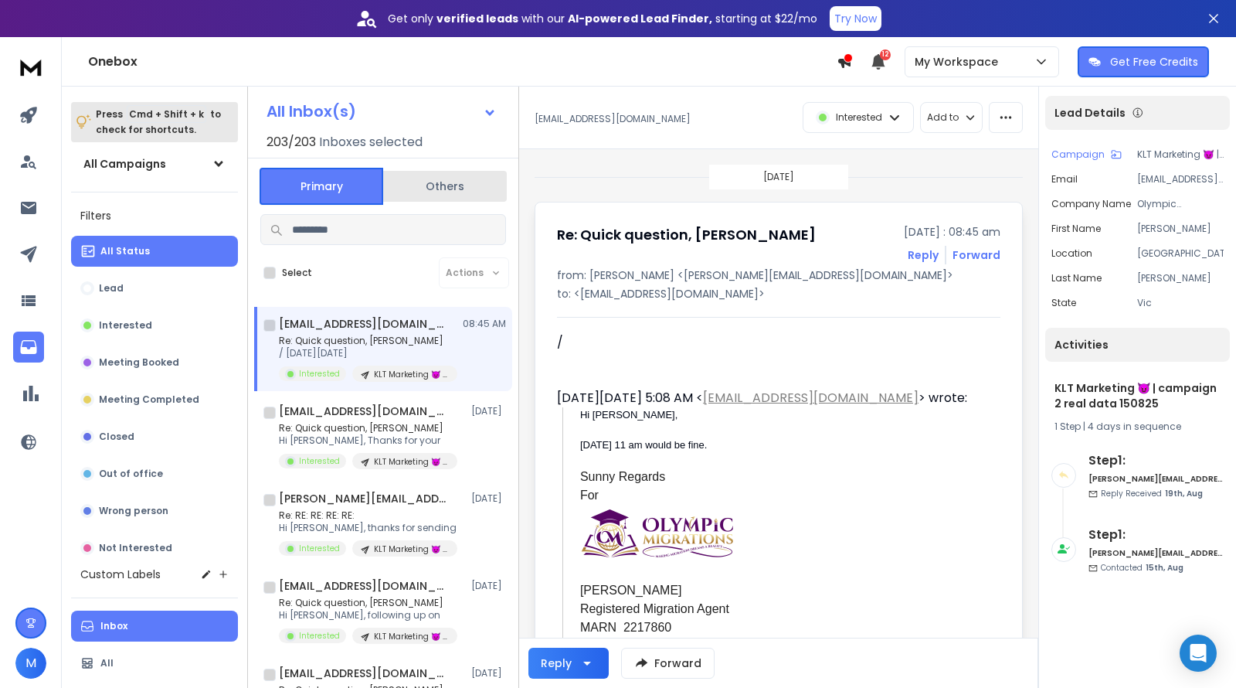
click at [566, 659] on div "Reply" at bounding box center [556, 662] width 31 height 15
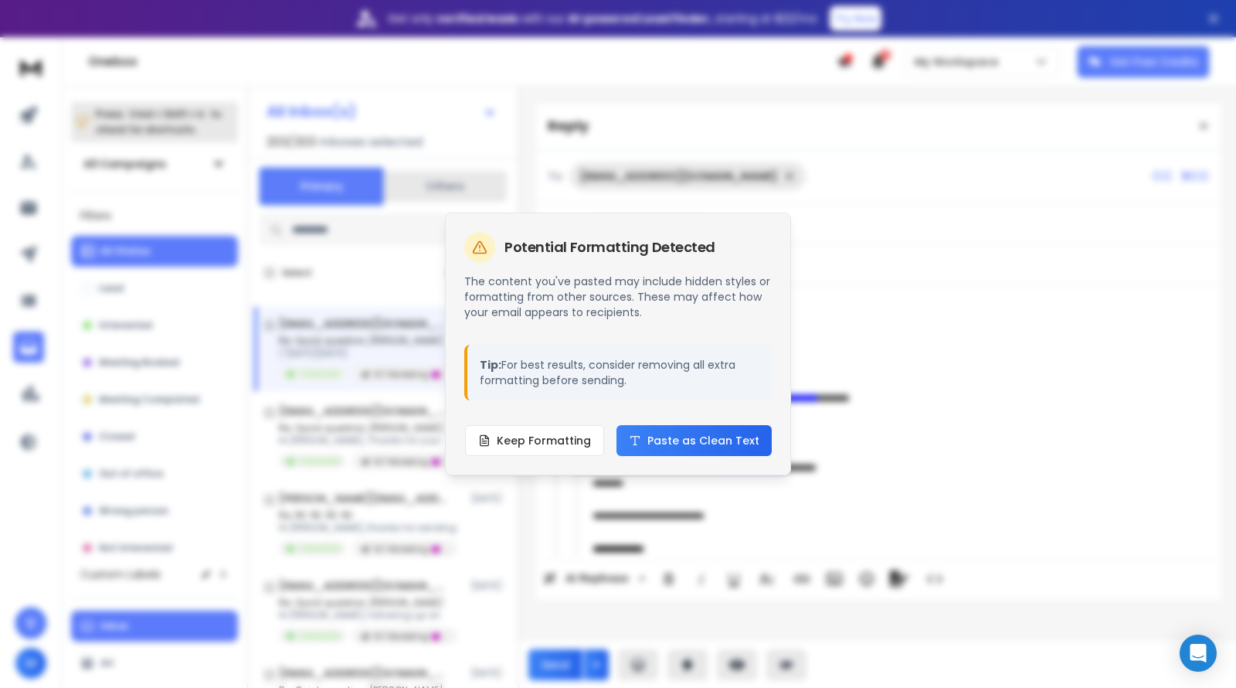
click at [892, 349] on div at bounding box center [618, 344] width 1236 height 688
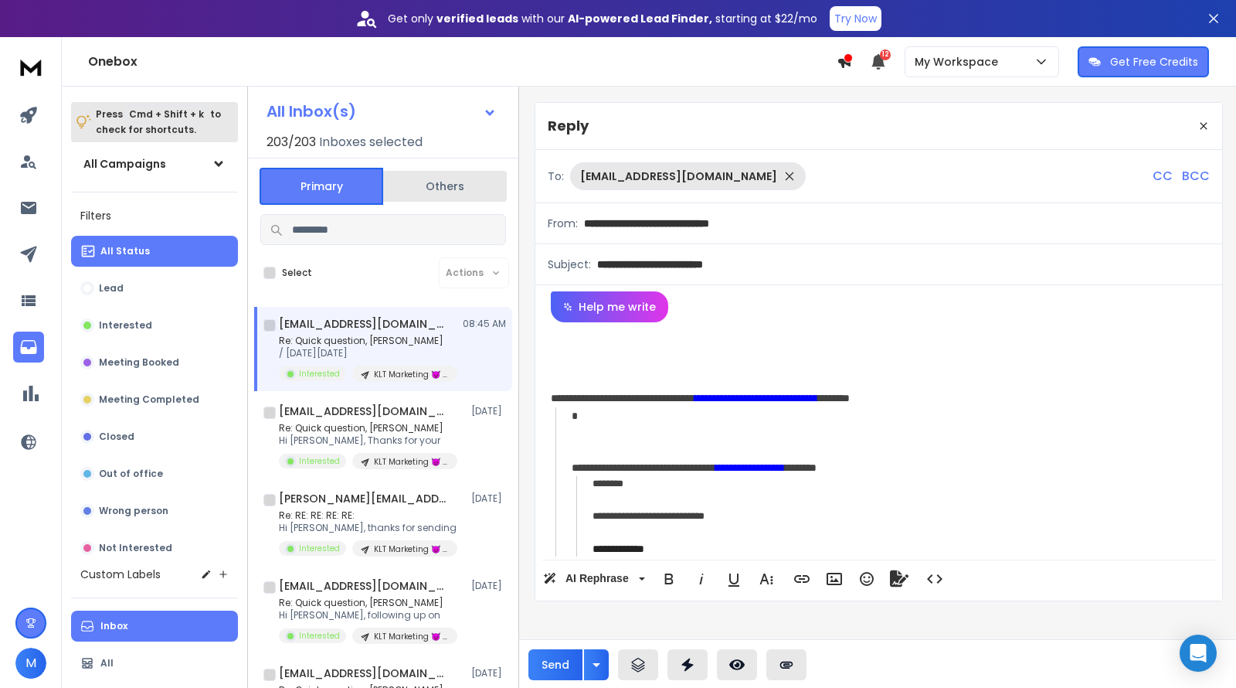
click at [647, 358] on div at bounding box center [879, 363] width 656 height 17
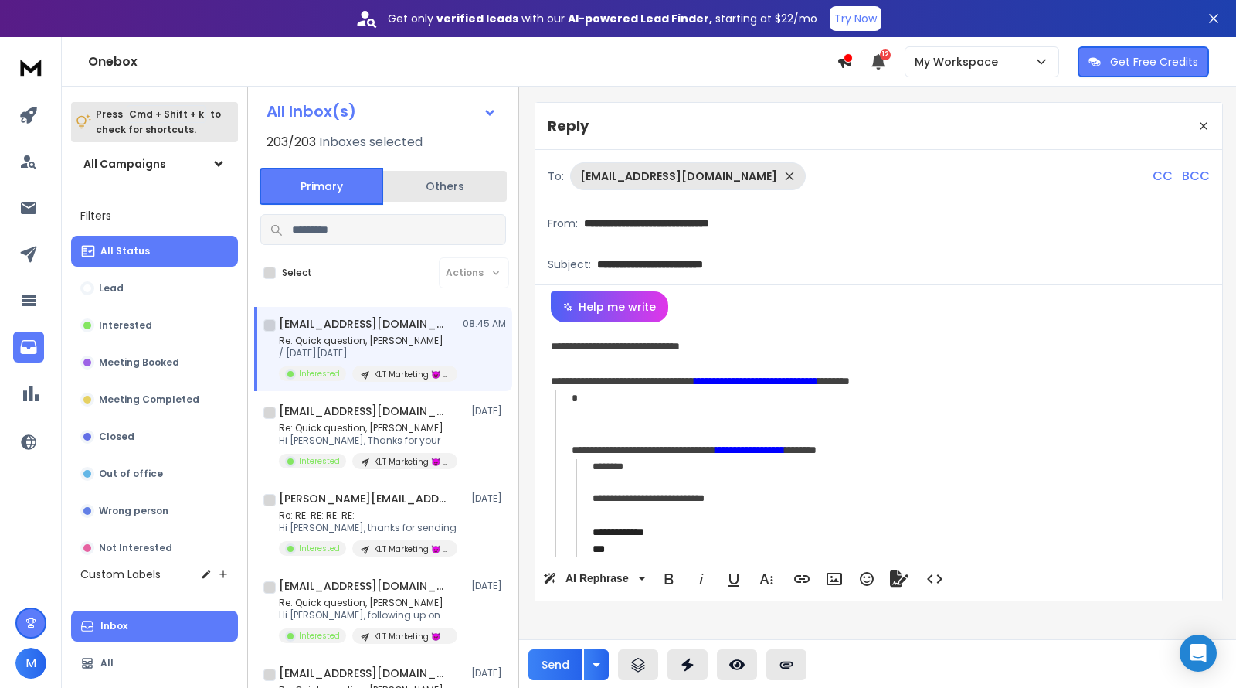
click at [697, 354] on div "**********" at bounding box center [876, 346] width 650 height 17
click at [739, 345] on div "**********" at bounding box center [876, 346] width 650 height 17
click at [916, 349] on div "**********" at bounding box center [876, 346] width 650 height 17
drag, startPoint x: 1069, startPoint y: 348, endPoint x: 1202, endPoint y: 348, distance: 132.9
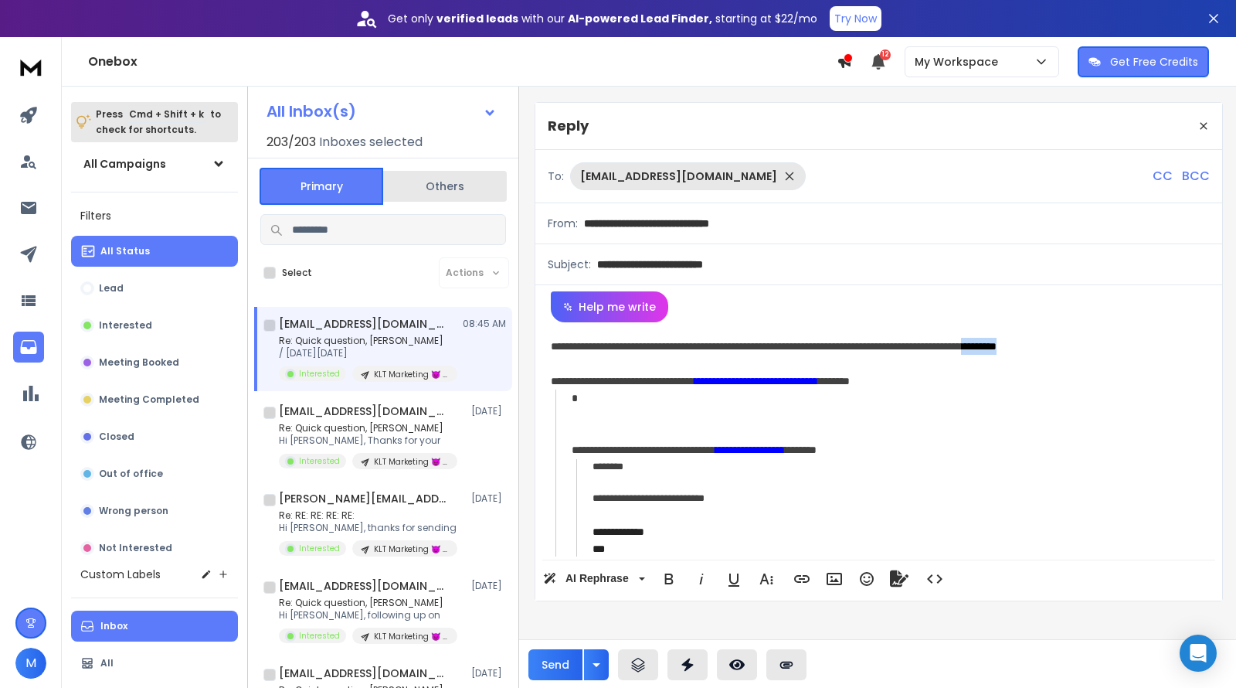
click at [1202, 348] on div "**********" at bounding box center [879, 439] width 687 height 234
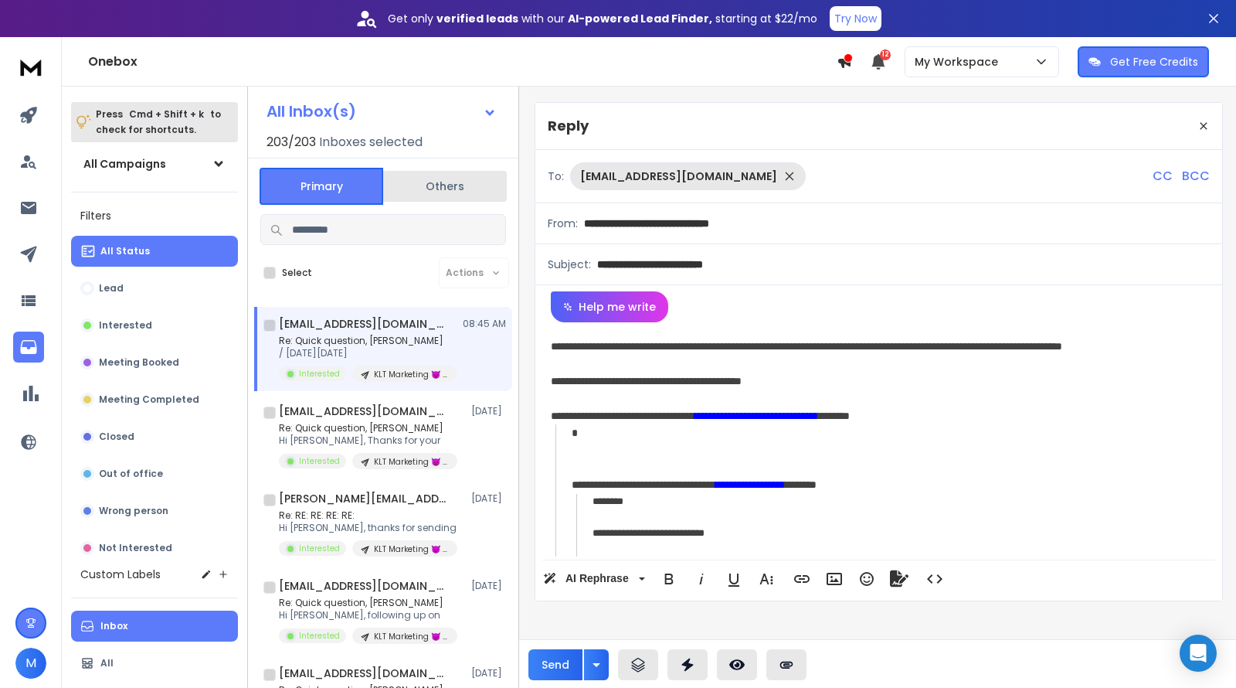
click at [772, 385] on div "**********" at bounding box center [876, 364] width 650 height 52
click at [801, 383] on div "**********" at bounding box center [876, 364] width 650 height 52
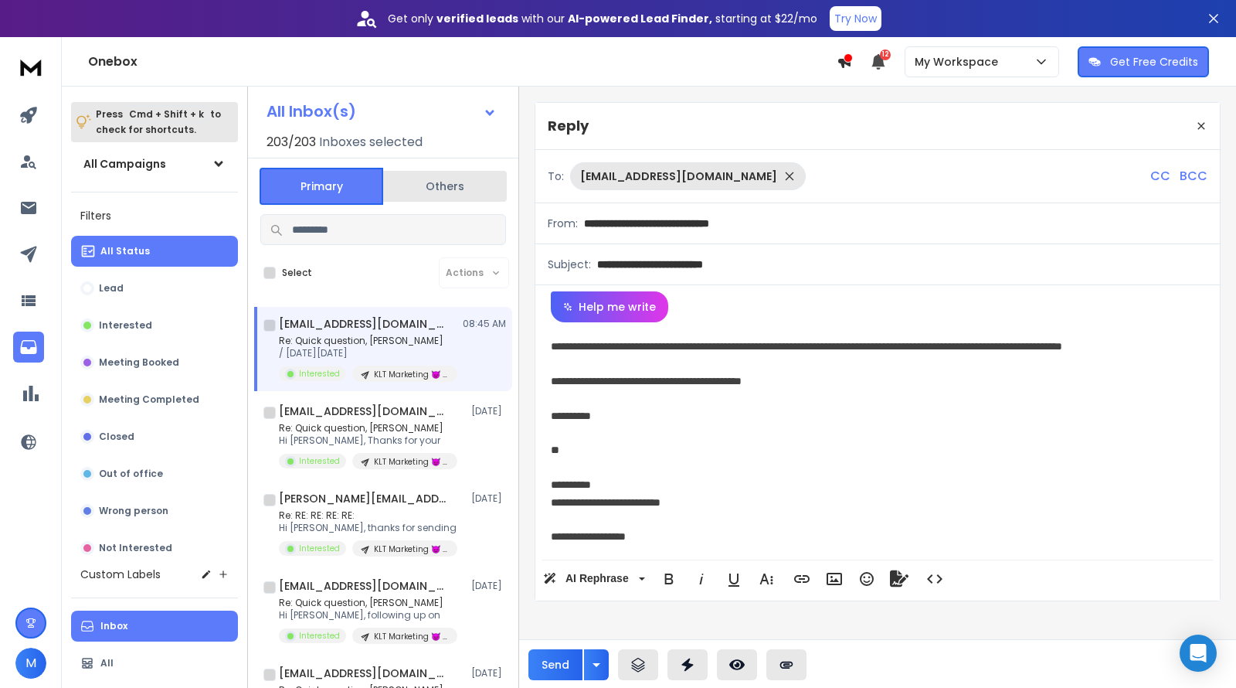
click at [899, 346] on div "**********" at bounding box center [876, 442] width 650 height 208
click at [841, 410] on div "**********" at bounding box center [876, 442] width 650 height 208
click at [833, 348] on div "**********" at bounding box center [876, 442] width 650 height 208
click at [953, 347] on div "**********" at bounding box center [876, 442] width 650 height 208
click at [854, 350] on div "**********" at bounding box center [876, 442] width 650 height 208
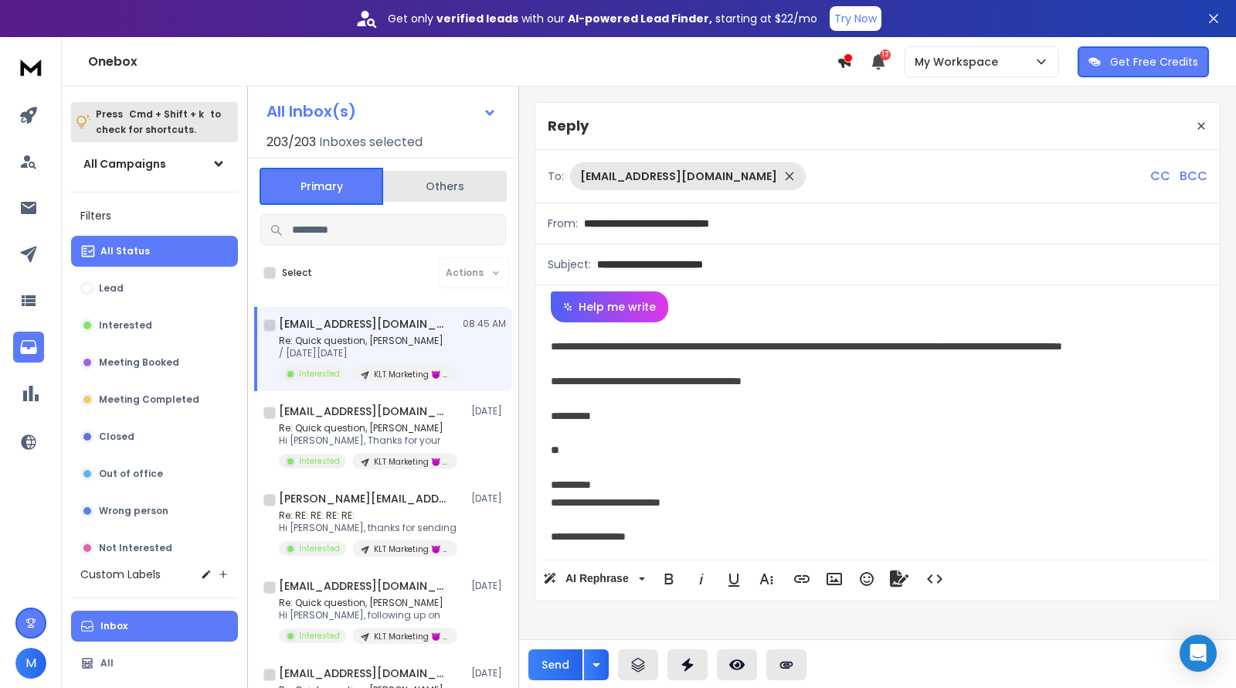
click at [954, 349] on div "**********" at bounding box center [876, 442] width 650 height 208
click at [1108, 344] on div "**********" at bounding box center [876, 442] width 650 height 208
click at [882, 375] on div "**********" at bounding box center [876, 442] width 650 height 208
click at [777, 439] on div "**********" at bounding box center [876, 442] width 650 height 208
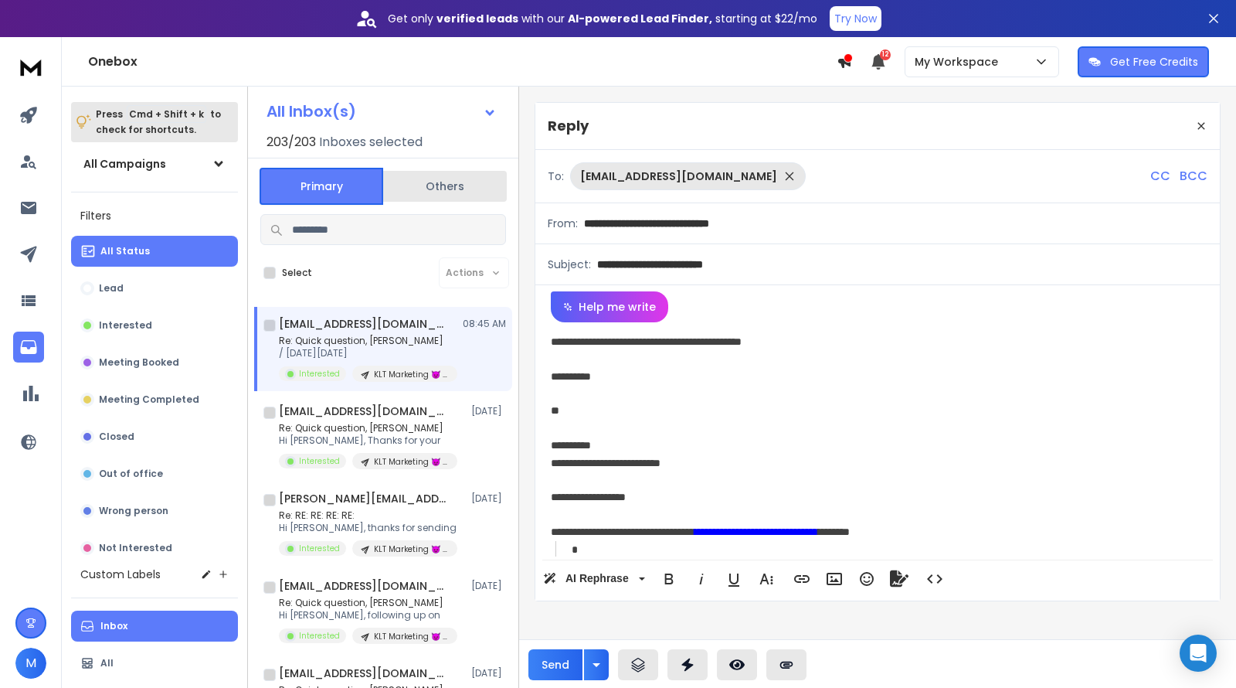
scroll to position [54, 0]
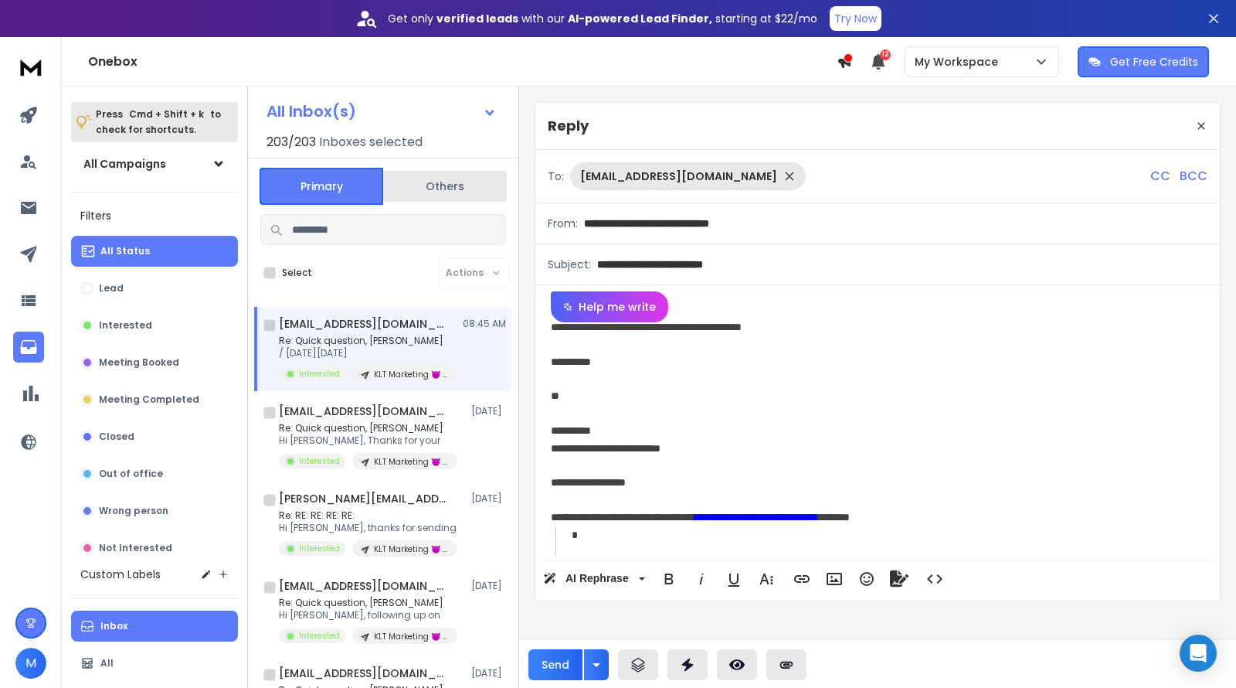
click at [553, 652] on button "Send" at bounding box center [556, 664] width 54 height 31
click at [553, 653] on button "Send" at bounding box center [556, 664] width 54 height 31
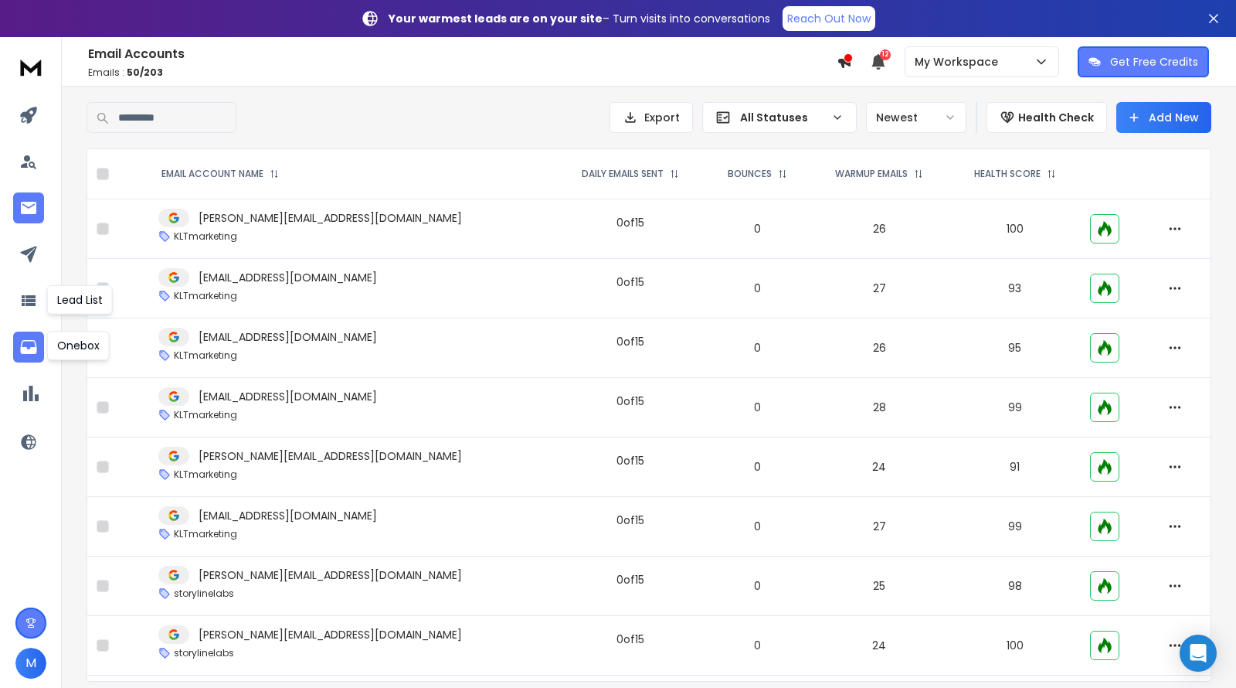
click at [36, 332] on link at bounding box center [28, 347] width 31 height 31
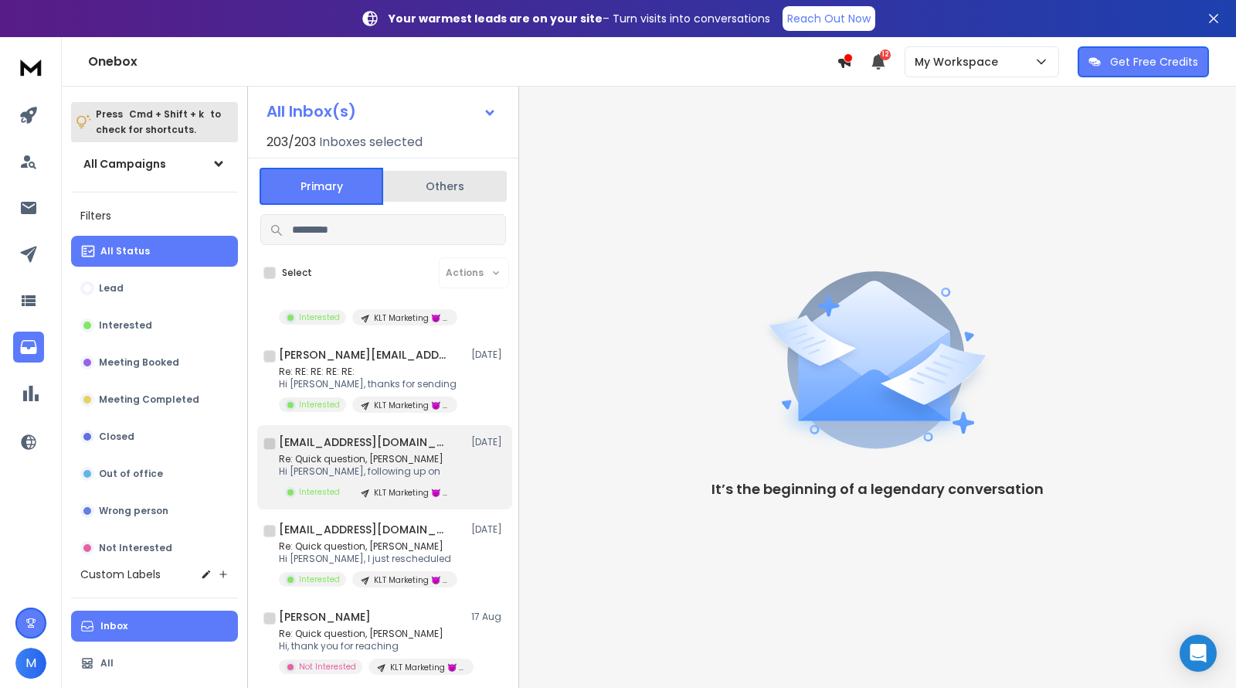
scroll to position [143, 0]
click at [372, 391] on div "Re: RE: RE: RE: RE: Hi Toni, thanks for sending Interested KLT Marketing 😈 | ca…" at bounding box center [368, 389] width 179 height 47
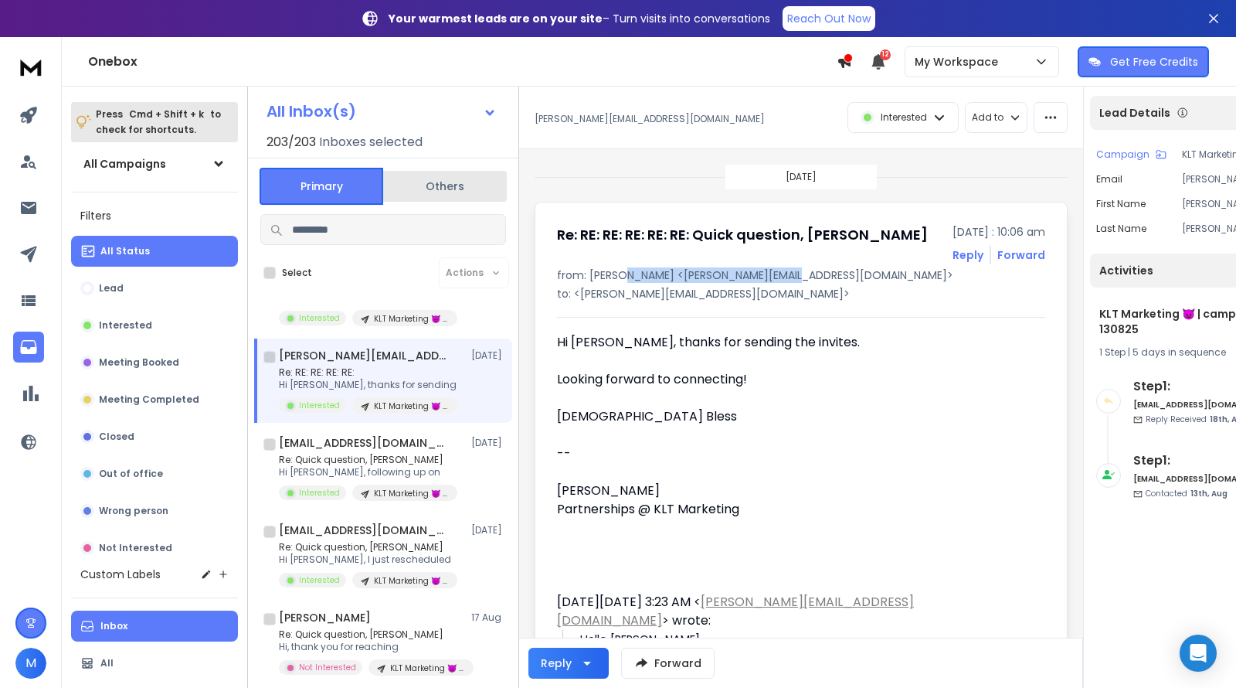
copy p "josh.e@dimesnion6ai.business"
drag, startPoint x: 621, startPoint y: 276, endPoint x: 787, endPoint y: 273, distance: 165.4
click at [787, 273] on p "from: Josh <josh.e@dimesnion6ai.business>" at bounding box center [801, 274] width 488 height 15
drag, startPoint x: 578, startPoint y: 294, endPoint x: 704, endPoint y: 290, distance: 126.0
click at [704, 290] on p "to: <toni@sellanesclark.com>" at bounding box center [801, 293] width 488 height 15
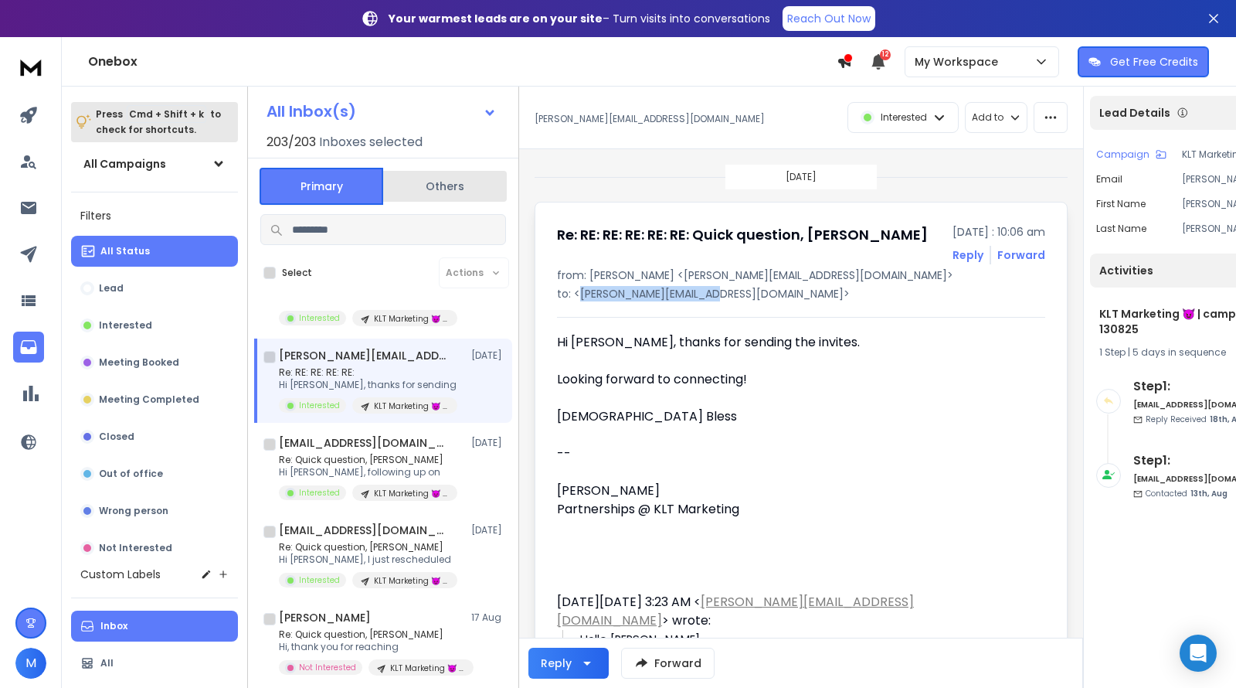
copy p "toni@sellanesclark.com"
